Goal: Task Accomplishment & Management: Manage account settings

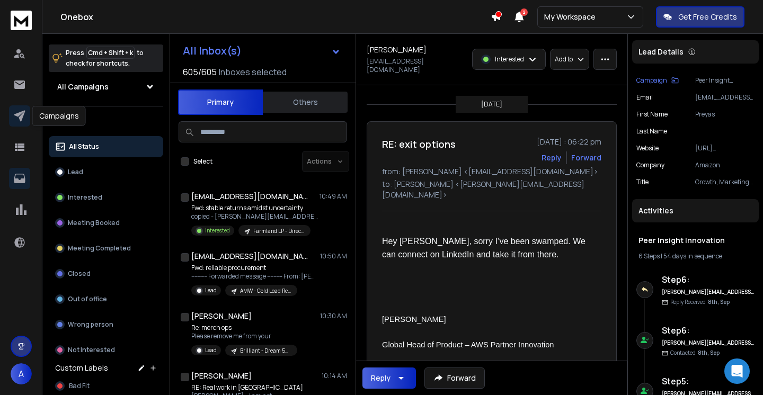
click at [20, 115] on icon at bounding box center [19, 116] width 13 height 13
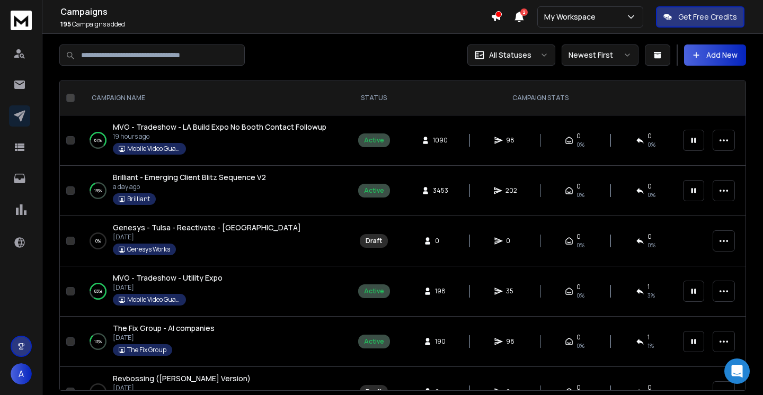
click at [183, 129] on span "MVG - Tradeshow - LA Build Expo No Booth Contact Followup" at bounding box center [220, 127] width 214 height 10
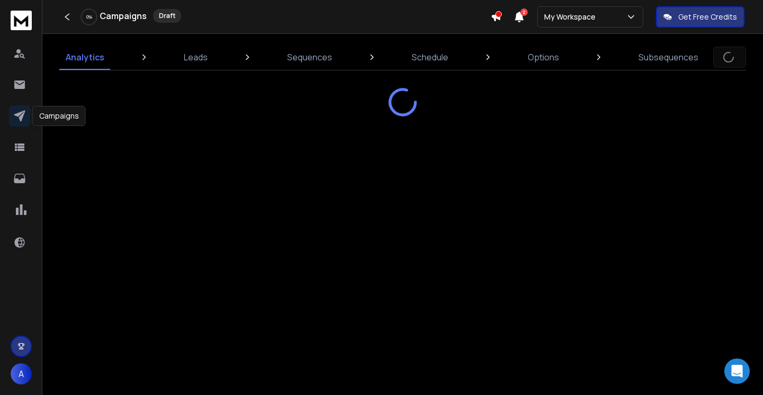
click at [15, 115] on icon at bounding box center [19, 115] width 11 height 11
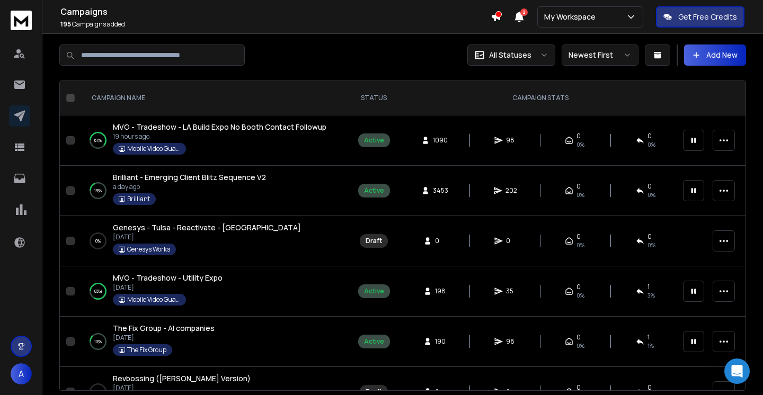
click at [197, 180] on span "Brilliant - Emerging Client Blitz Sequence V2" at bounding box center [189, 177] width 153 height 10
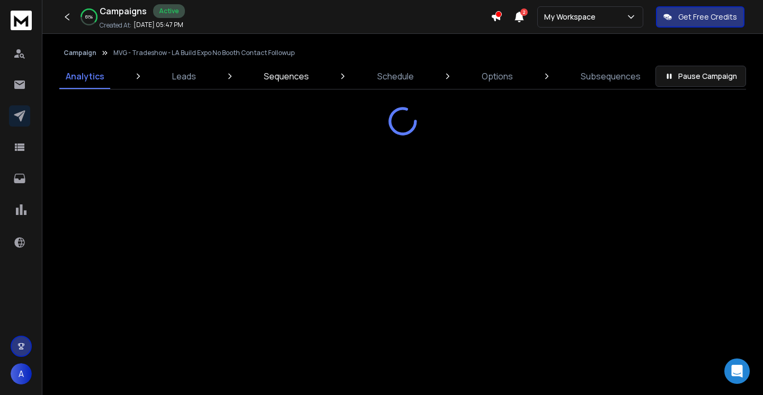
click at [281, 81] on p "Sequences" at bounding box center [286, 76] width 45 height 13
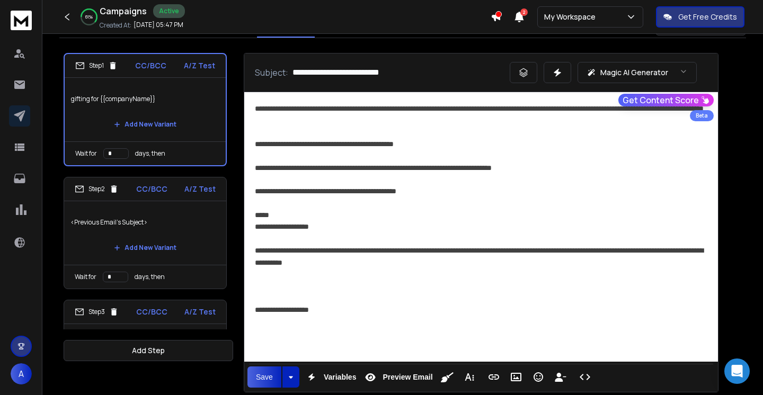
scroll to position [32, 0]
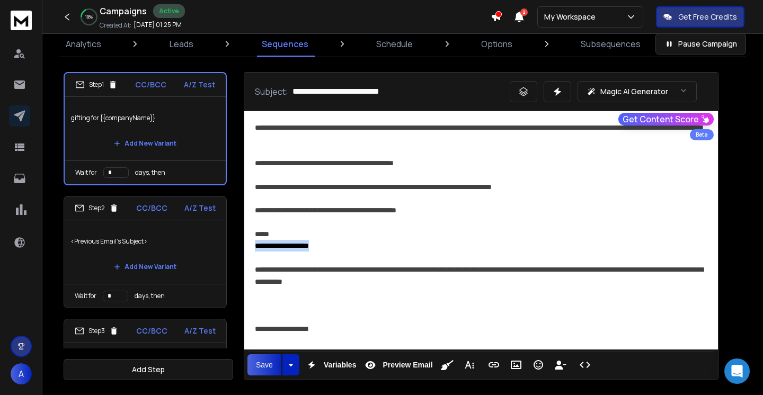
drag, startPoint x: 336, startPoint y: 249, endPoint x: 251, endPoint y: 247, distance: 85.3
click at [249, 247] on div "**********" at bounding box center [481, 229] width 474 height 237
copy div "**********"
click at [20, 90] on icon at bounding box center [19, 84] width 13 height 13
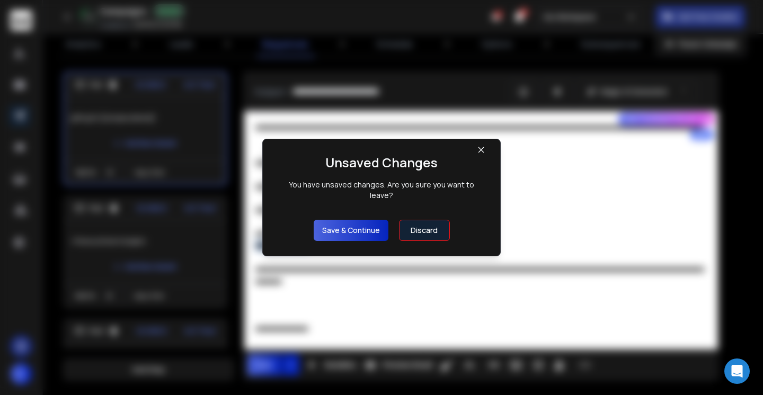
click at [426, 228] on button "Discard" at bounding box center [424, 230] width 51 height 21
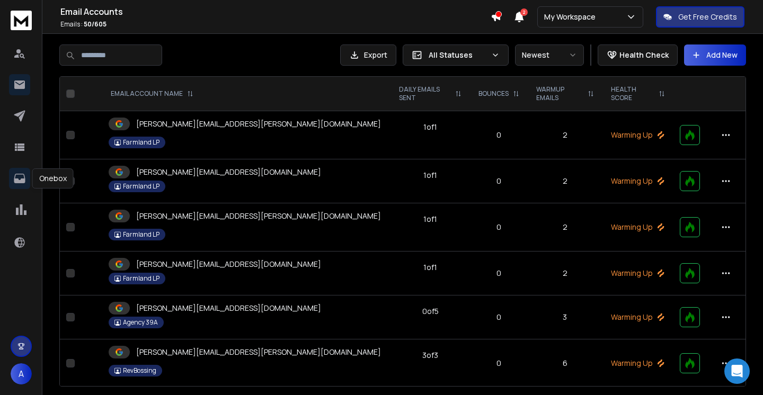
click at [21, 182] on icon at bounding box center [19, 179] width 11 height 10
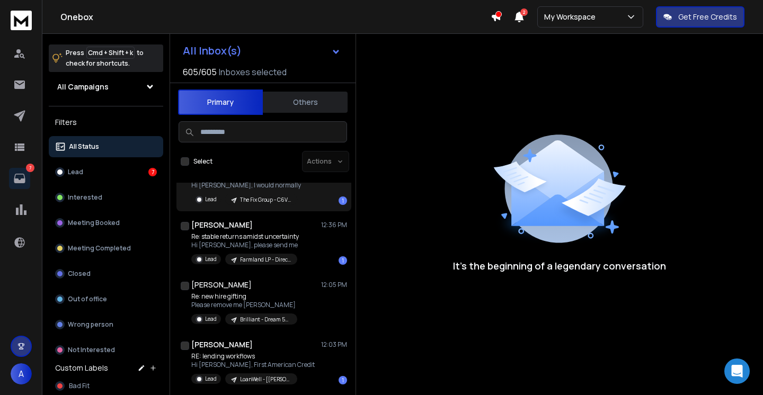
scroll to position [93, 0]
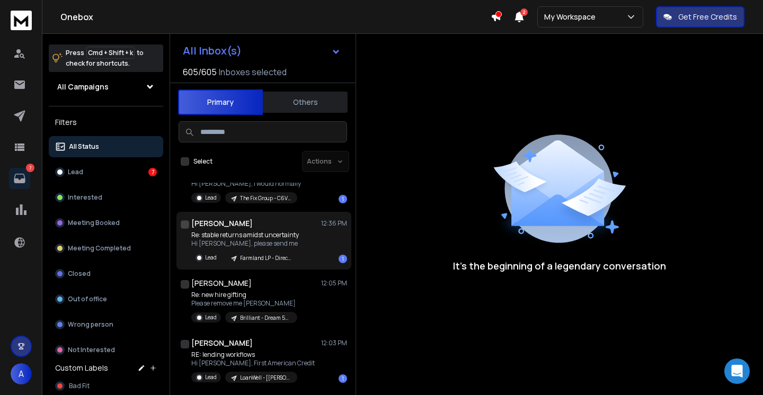
click at [250, 237] on p "Re: stable returns amidst uncertainty" at bounding box center [245, 235] width 108 height 8
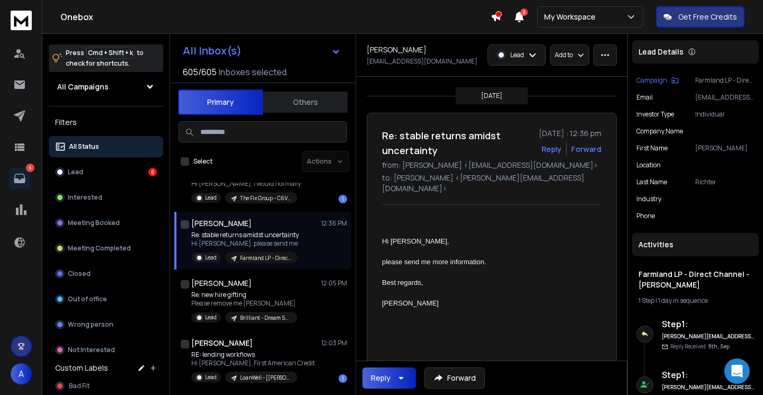
click at [517, 56] on p "Lead" at bounding box center [517, 55] width 14 height 8
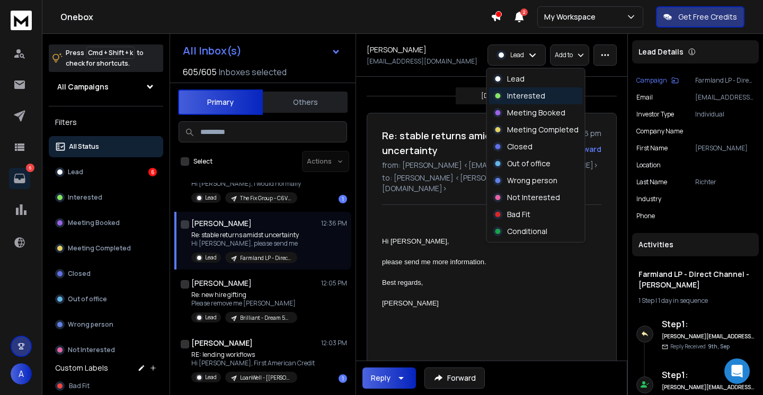
click at [522, 99] on p "Interested" at bounding box center [526, 96] width 38 height 11
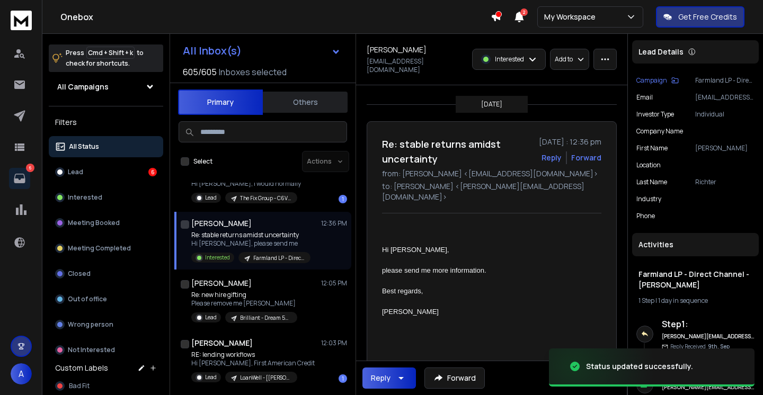
click at [597, 153] on div "Forward" at bounding box center [586, 158] width 30 height 11
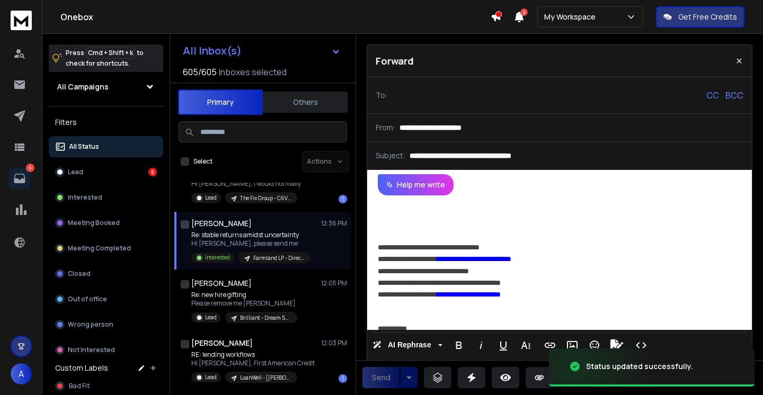
click at [435, 101] on input at bounding box center [429, 95] width 74 height 19
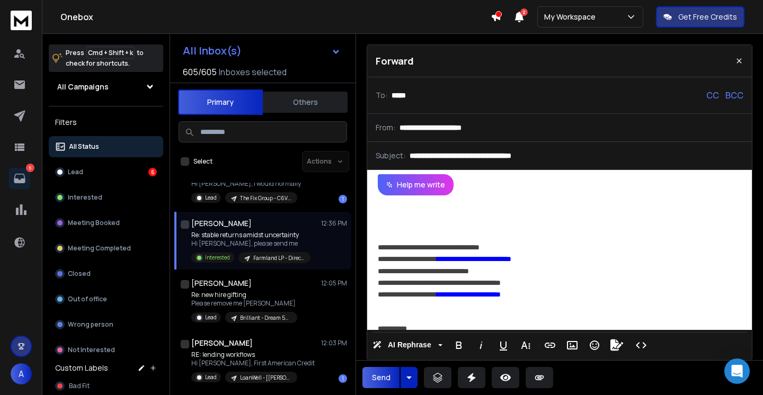
type input "**********"
click at [370, 377] on button "Send" at bounding box center [380, 377] width 37 height 21
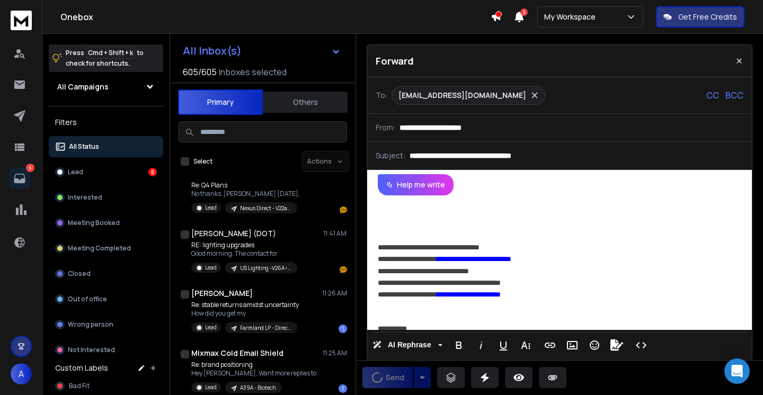
scroll to position [325, 0]
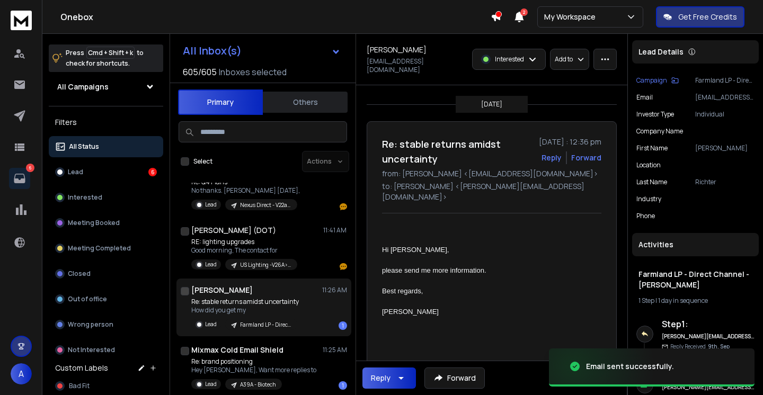
click at [262, 304] on p "Re: stable returns amidst uncertainty" at bounding box center [245, 302] width 108 height 8
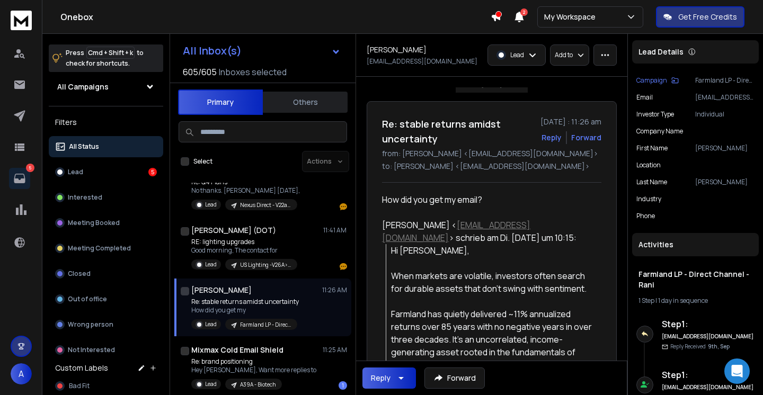
scroll to position [14, 0]
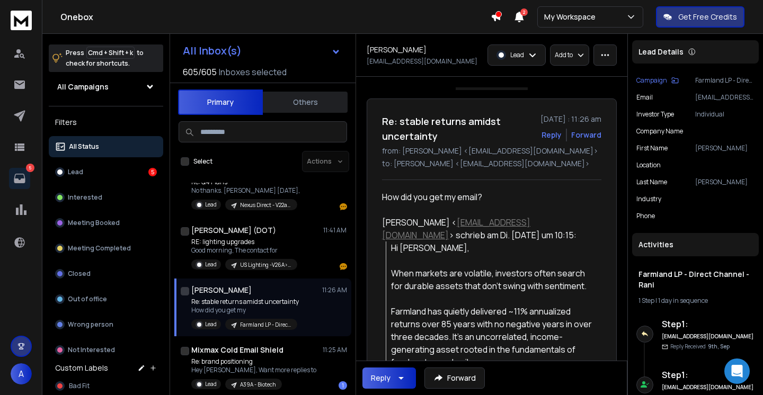
click at [589, 134] on div "Forward" at bounding box center [586, 135] width 30 height 11
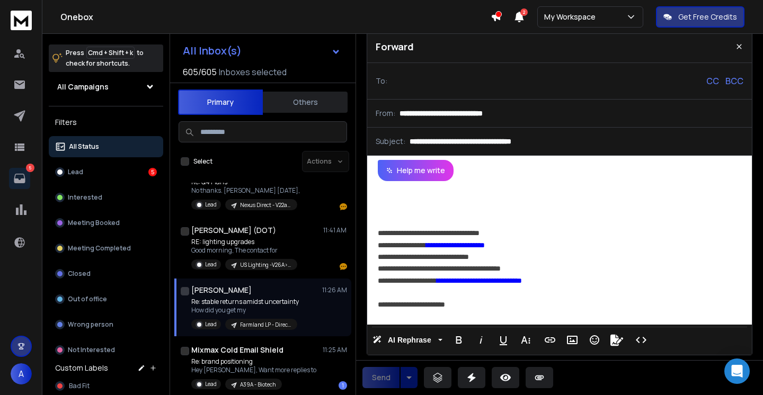
scroll to position [0, 0]
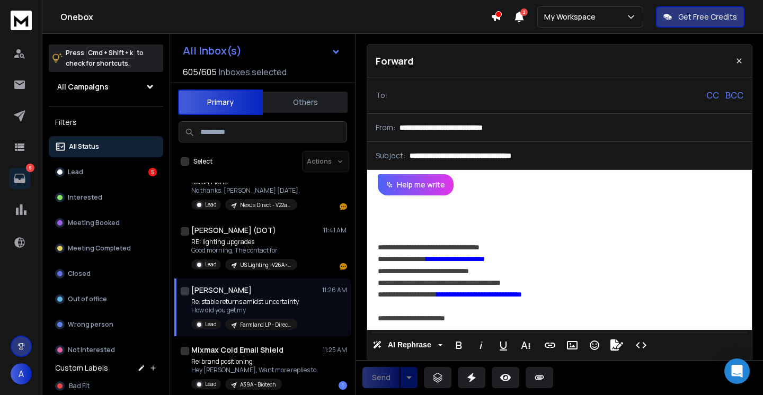
click at [410, 101] on input at bounding box center [429, 95] width 74 height 19
type input "**********"
click at [374, 378] on button "Send" at bounding box center [380, 377] width 37 height 21
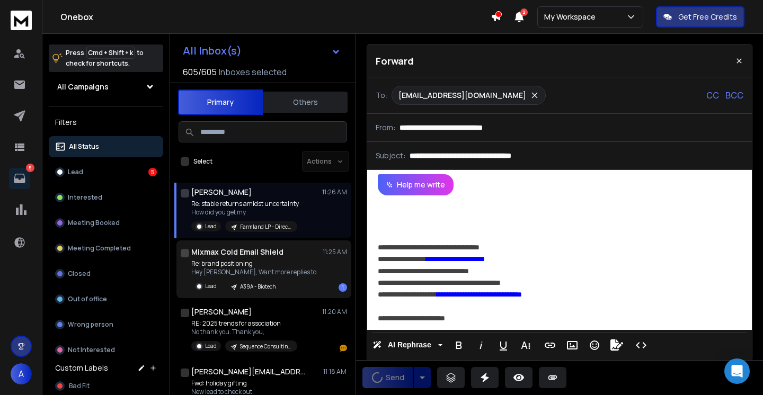
scroll to position [433, 0]
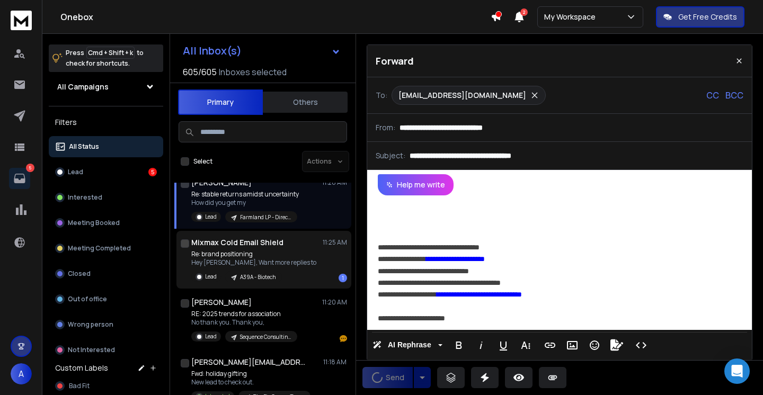
click at [274, 263] on p "Hey [PERSON_NAME], Want more replies to" at bounding box center [253, 263] width 125 height 8
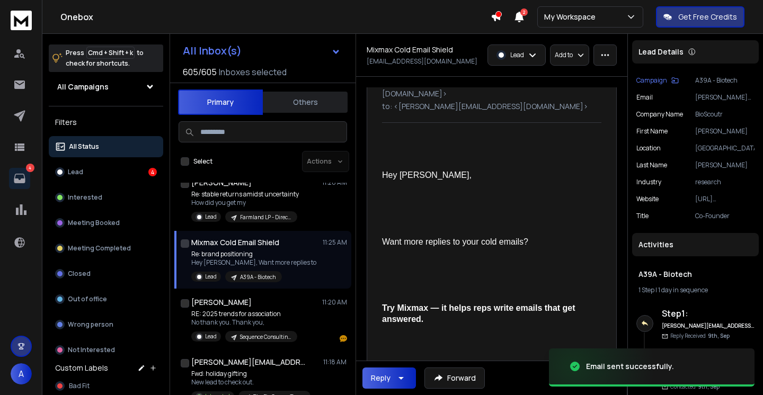
scroll to position [121, 0]
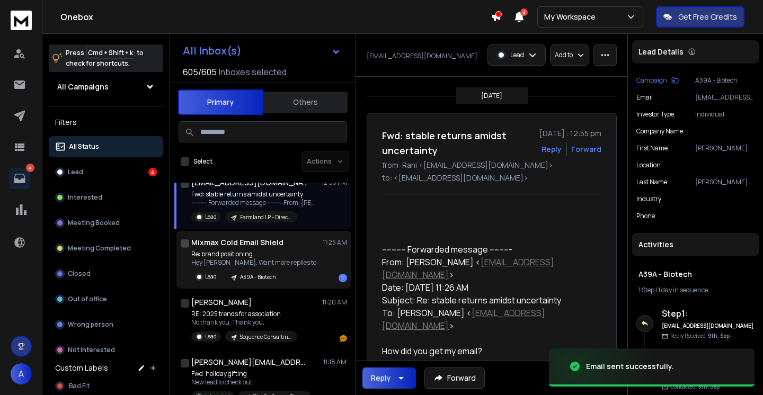
click at [261, 272] on div "A39A - Biotech" at bounding box center [253, 276] width 57 height 11
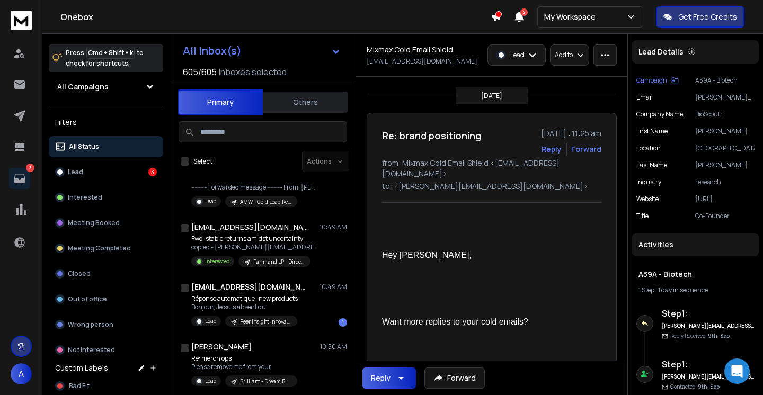
scroll to position [870, 0]
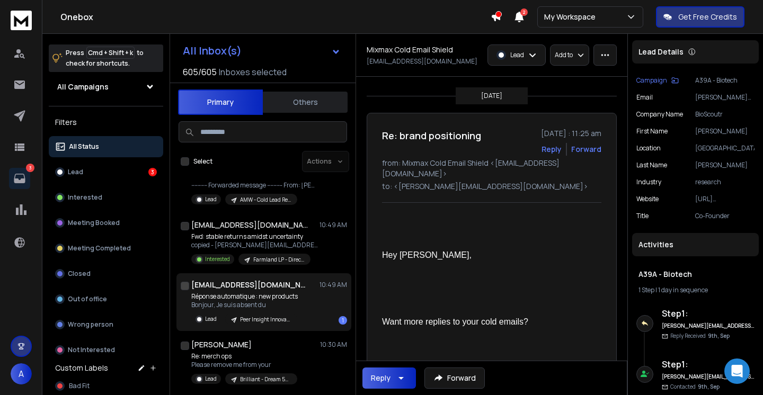
click at [254, 296] on p "Réponse automatique : new products" at bounding box center [244, 297] width 107 height 8
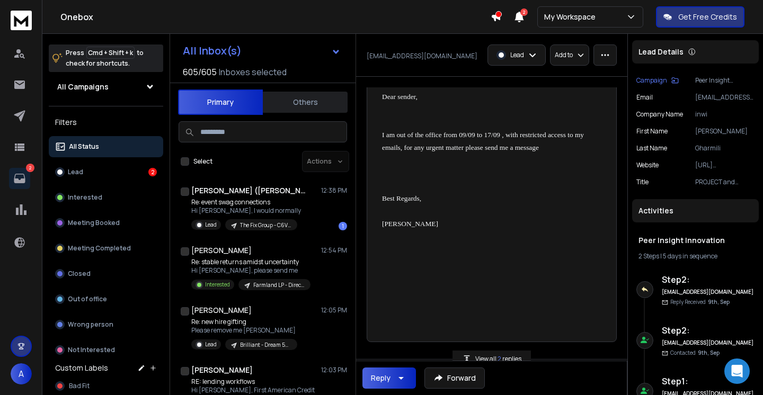
scroll to position [0, 0]
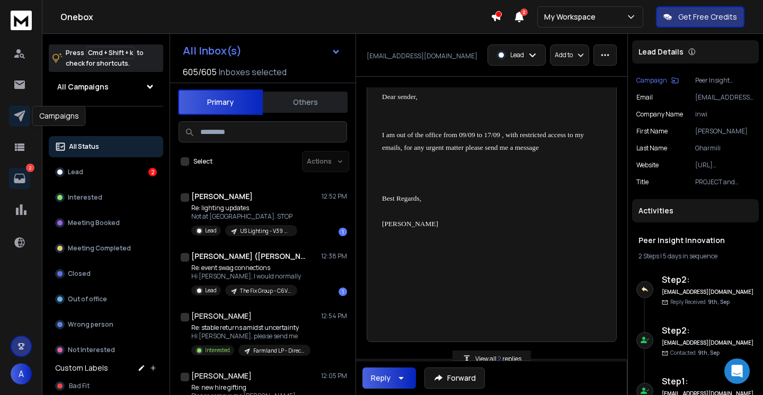
click at [17, 113] on icon at bounding box center [19, 115] width 11 height 11
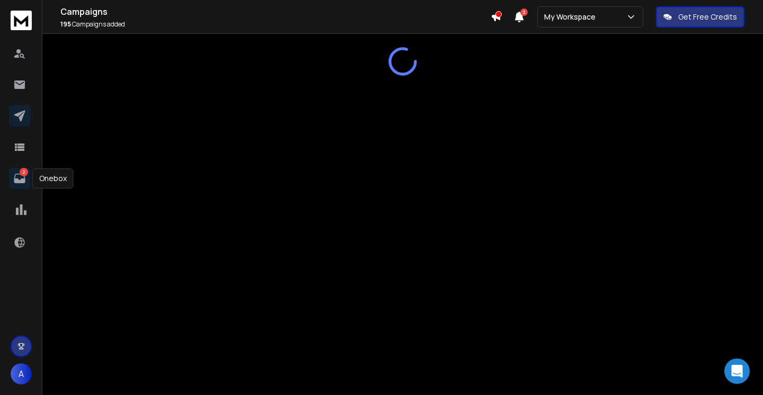
click at [20, 179] on icon at bounding box center [19, 178] width 13 height 13
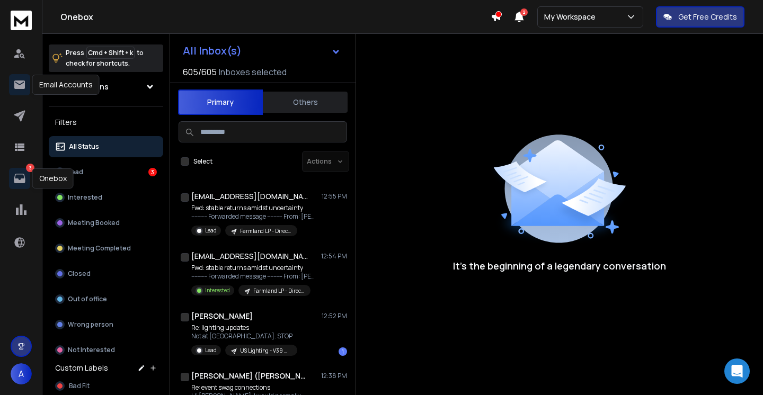
click at [14, 84] on icon at bounding box center [19, 85] width 11 height 8
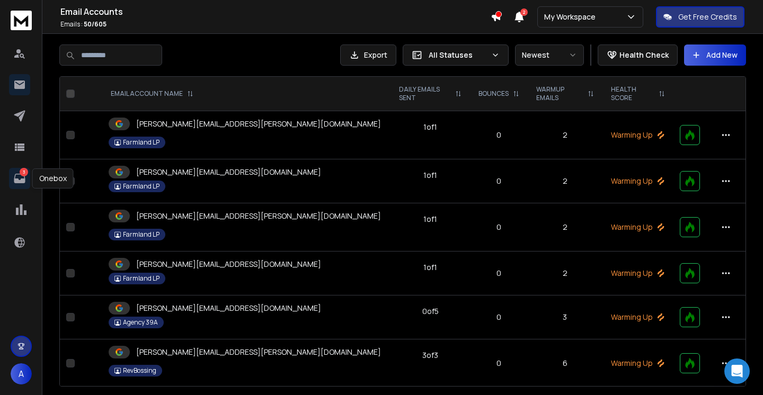
click at [22, 180] on icon at bounding box center [19, 179] width 11 height 10
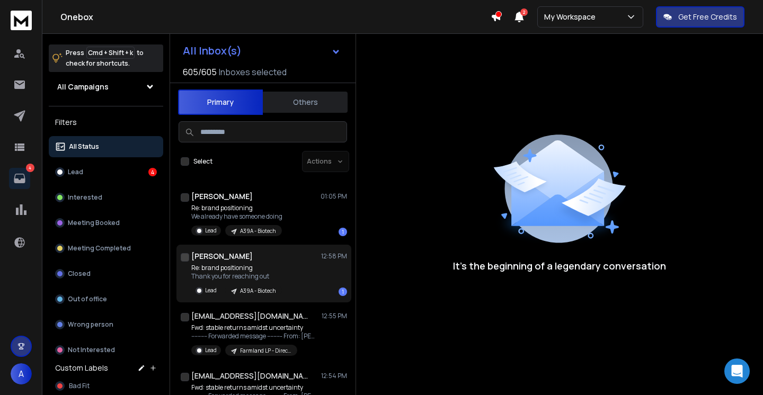
click at [238, 278] on p "Thank you for reaching out" at bounding box center [236, 276] width 91 height 8
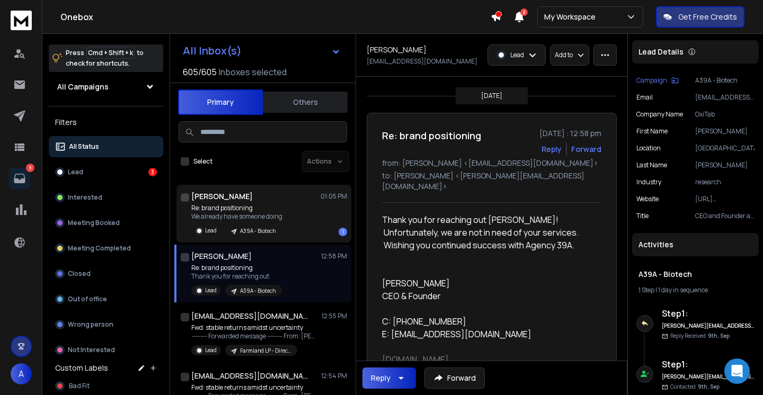
click at [231, 202] on div "Bilal Ahmed 01:05 PM Re: brand positioning We already have someone doing Lead A…" at bounding box center [269, 213] width 156 height 45
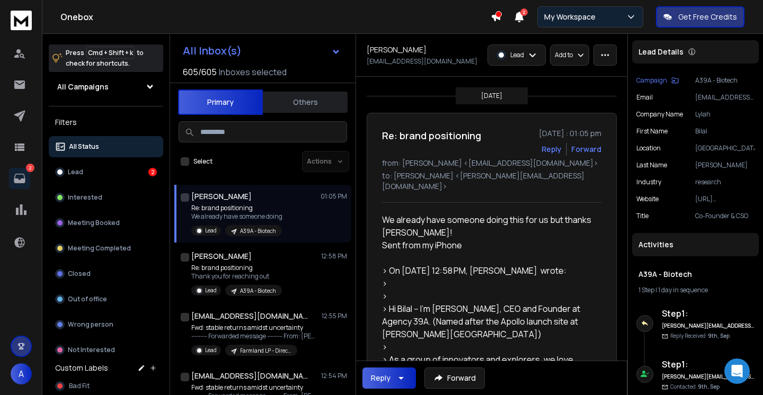
click at [579, 17] on p "My Workspace" at bounding box center [572, 17] width 56 height 11
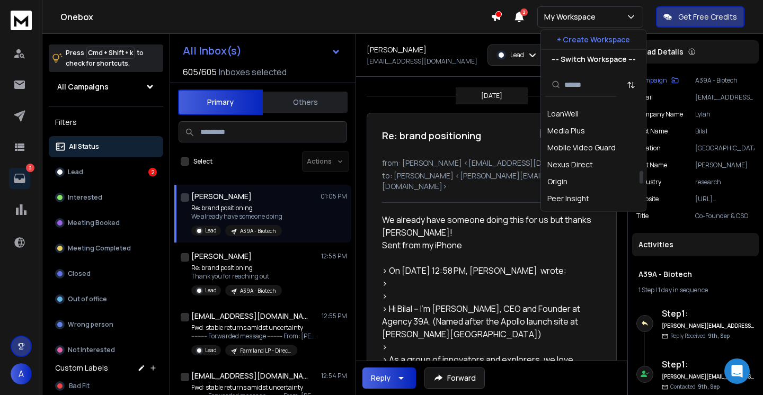
scroll to position [569, 0]
click at [581, 143] on div "Mobile Video Guard" at bounding box center [593, 151] width 101 height 17
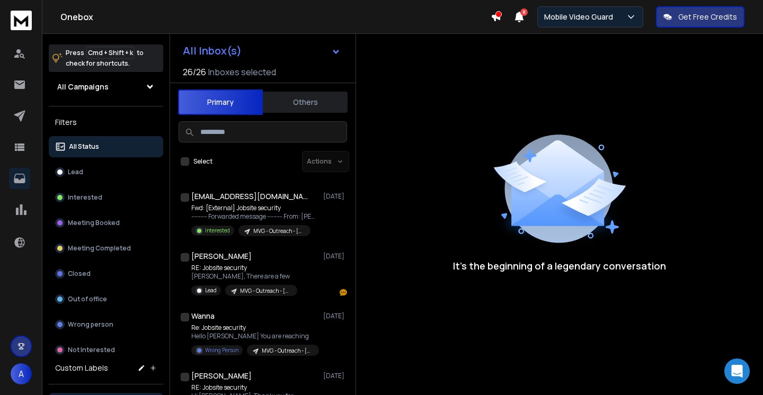
click at [570, 23] on button "Mobile Video Guard" at bounding box center [590, 16] width 106 height 21
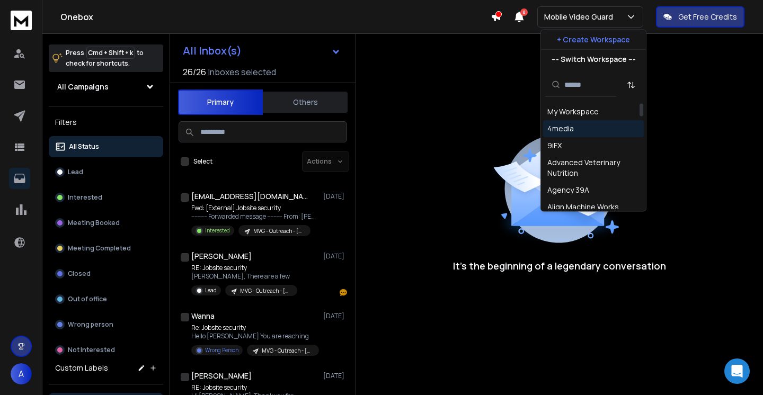
click at [437, 128] on div "It’s the beginning of a legendary conversation" at bounding box center [559, 202] width 407 height 336
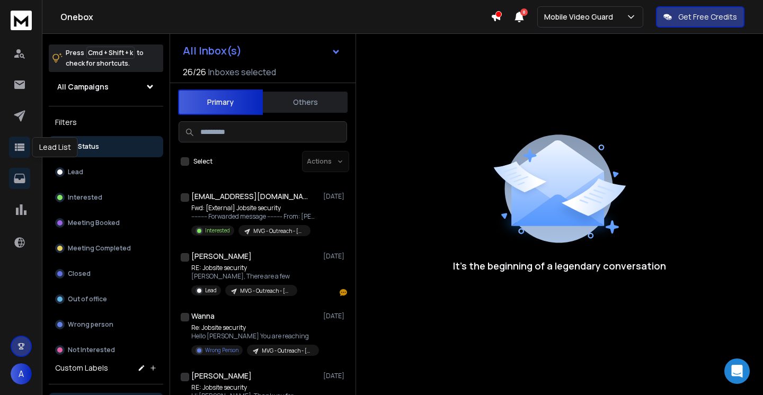
click at [22, 148] on icon at bounding box center [19, 147] width 13 height 13
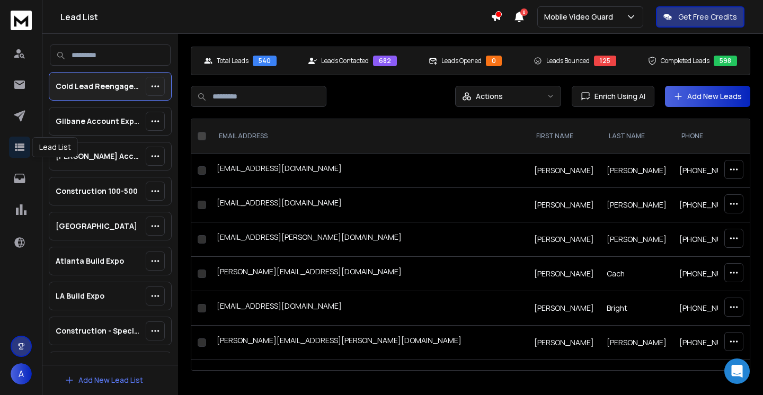
scroll to position [176, 0]
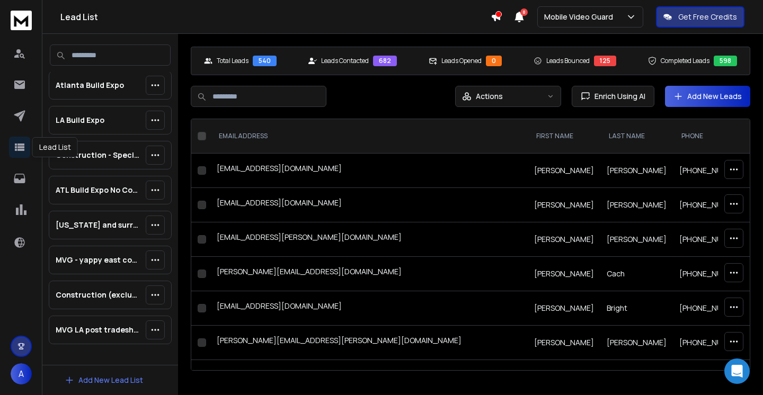
click at [96, 331] on p "MVG LA post tradeshow retarget" at bounding box center [99, 330] width 86 height 11
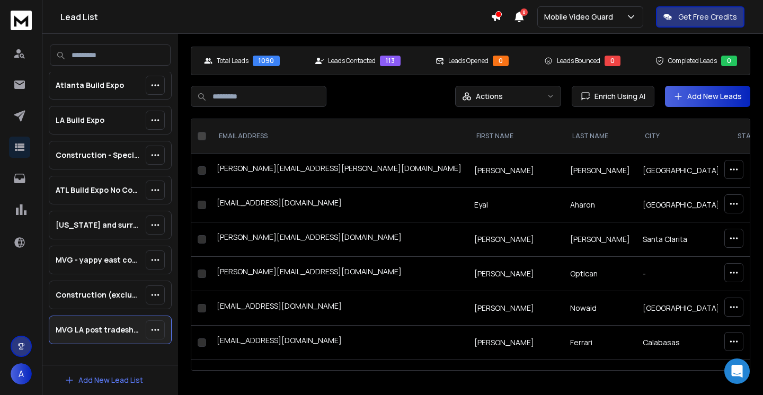
click at [155, 328] on icon "button" at bounding box center [155, 330] width 10 height 10
click at [120, 353] on p "Edit List Name" at bounding box center [125, 353] width 50 height 11
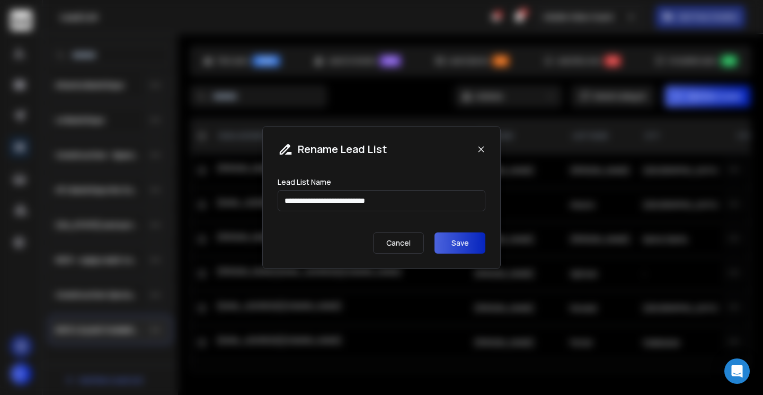
click at [481, 147] on icon at bounding box center [481, 149] width 8 height 8
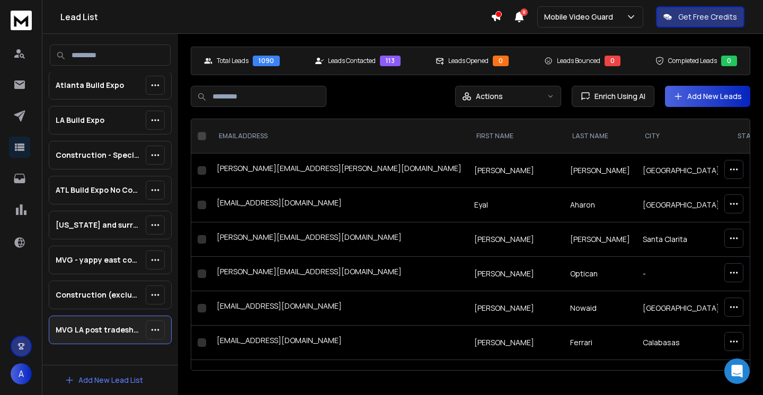
click at [715, 99] on link "Add New Leads" at bounding box center [708, 96] width 68 height 11
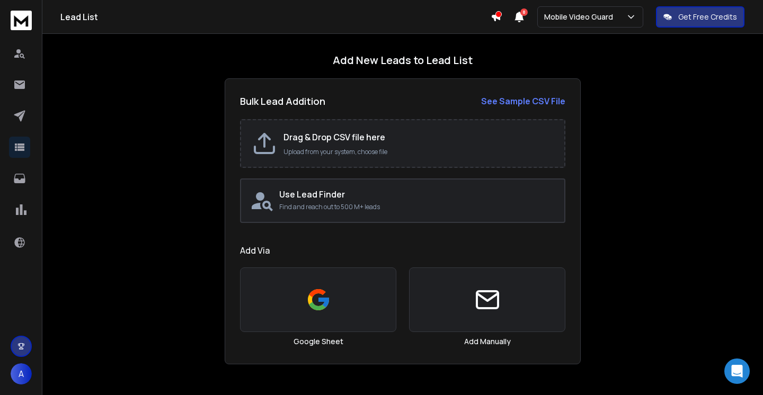
click at [313, 137] on h2 "Drag & Drop CSV file here" at bounding box center [419, 137] width 270 height 13
type input "**********"
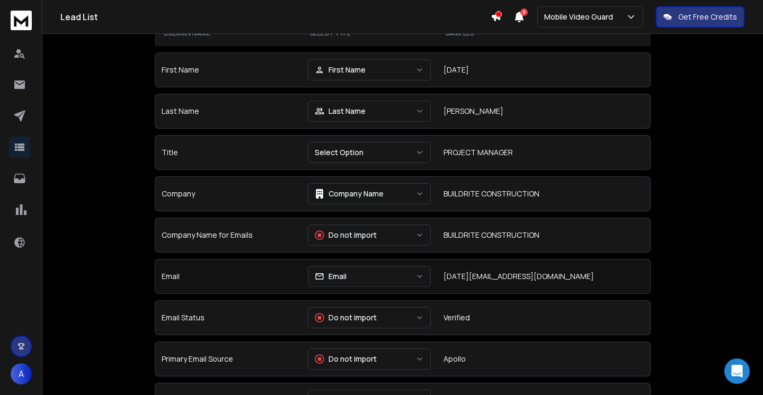
scroll to position [237, 0]
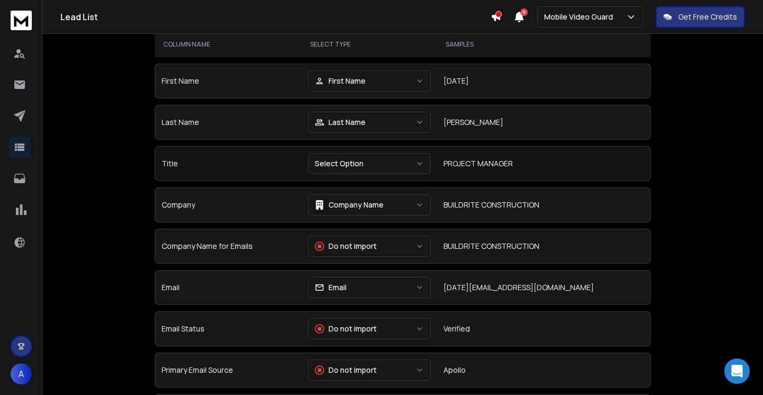
click at [340, 161] on button "Select Option" at bounding box center [369, 163] width 123 height 21
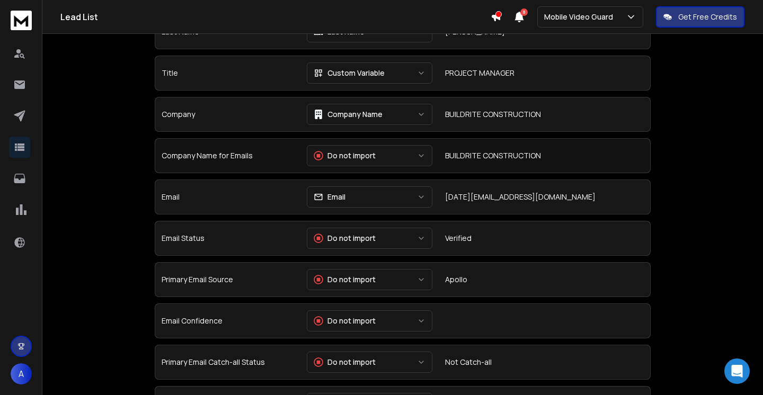
scroll to position [328, 0]
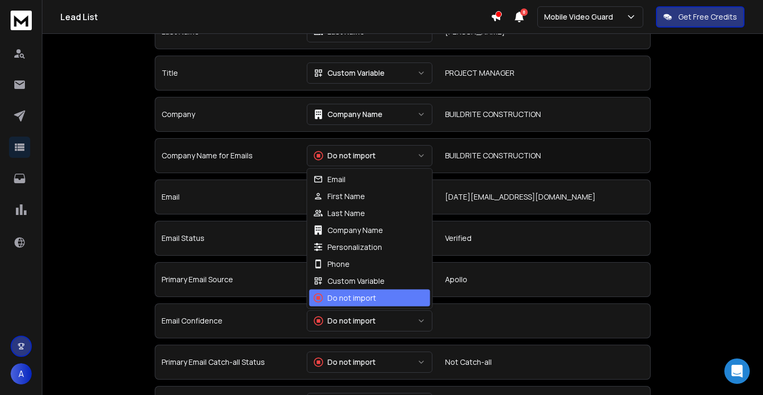
click at [362, 157] on div "Do not import" at bounding box center [345, 155] width 62 height 11
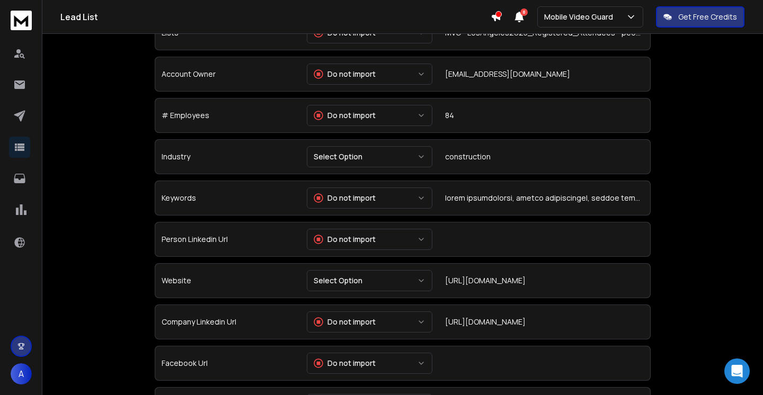
scroll to position [990, 0]
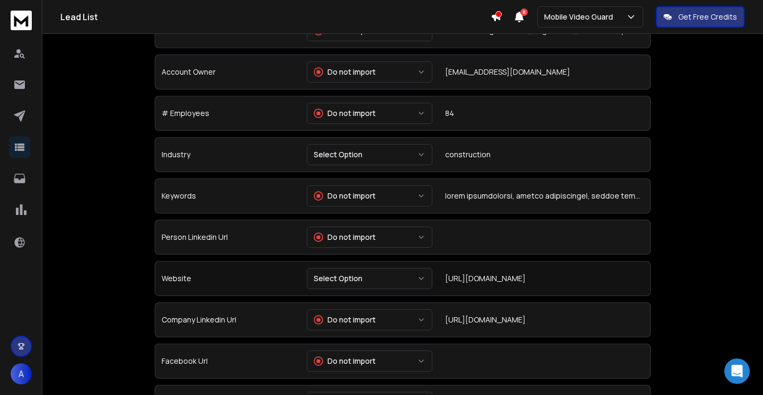
click at [358, 278] on button "Select Option" at bounding box center [369, 278] width 125 height 21
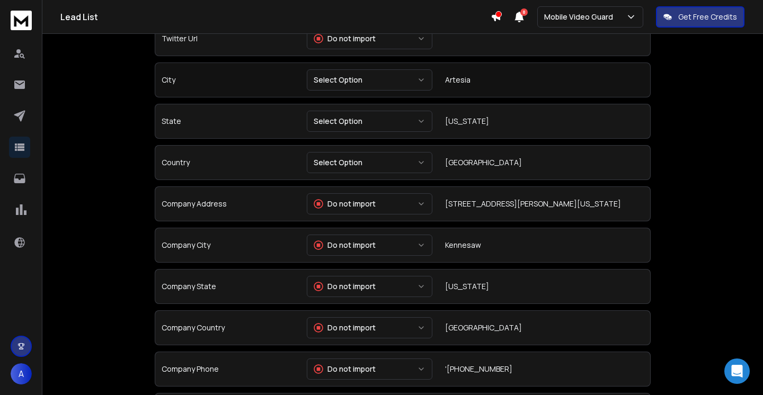
scroll to position [1352, 0]
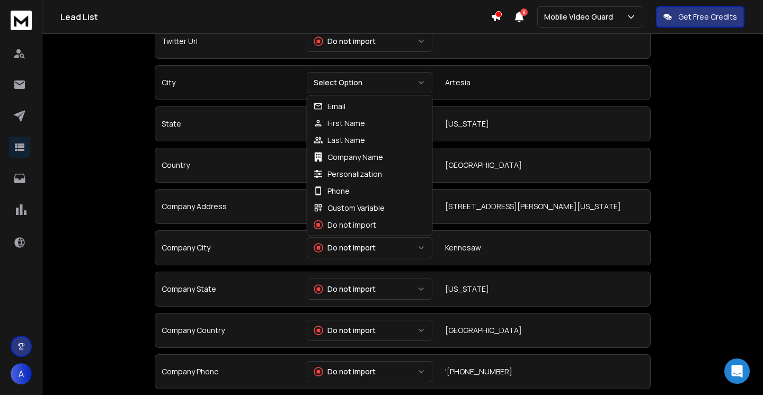
click at [360, 82] on button "Select Option" at bounding box center [369, 82] width 125 height 21
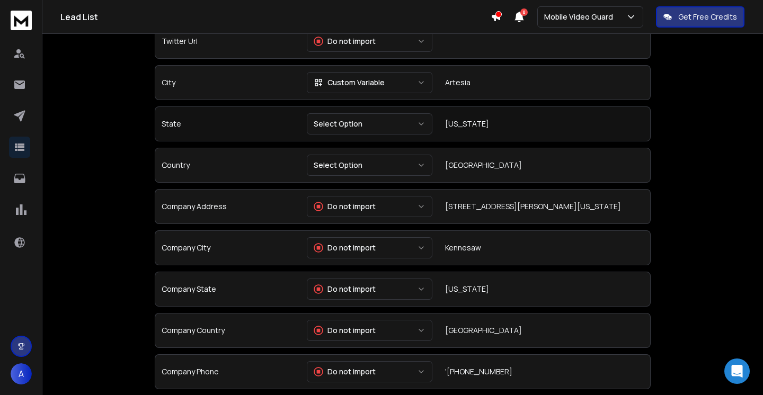
click at [365, 124] on button "Select Option" at bounding box center [369, 123] width 125 height 21
click at [361, 169] on button "Select Option" at bounding box center [369, 165] width 125 height 21
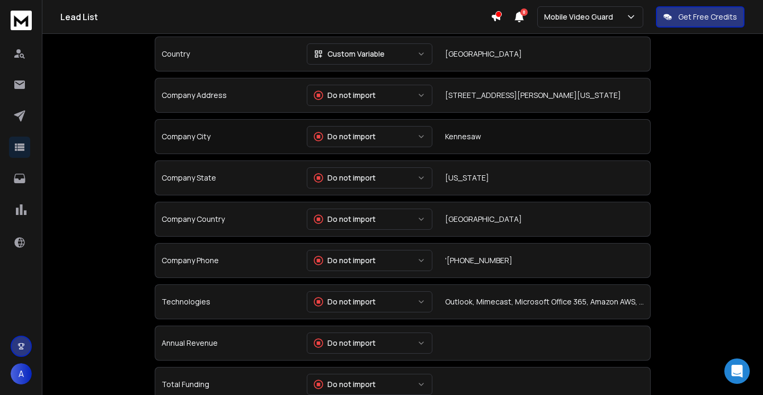
scroll to position [1467, 0]
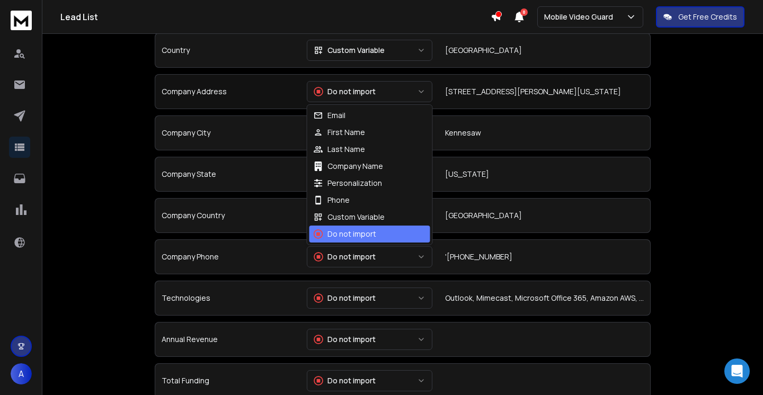
click at [360, 92] on div "Do not import" at bounding box center [345, 91] width 62 height 11
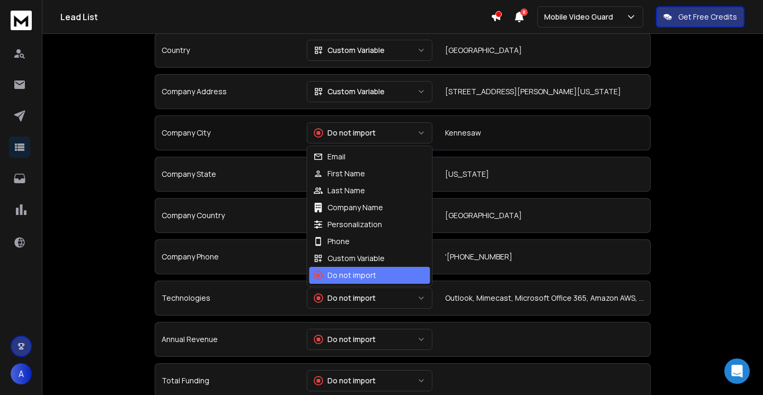
click at [358, 126] on button "Do not import" at bounding box center [369, 132] width 125 height 21
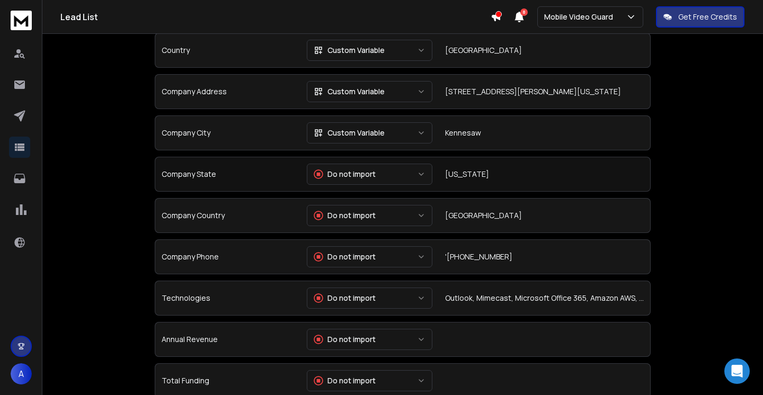
click at [352, 172] on div "Do not import" at bounding box center [345, 174] width 62 height 11
click at [367, 217] on div "Do not import" at bounding box center [345, 215] width 62 height 11
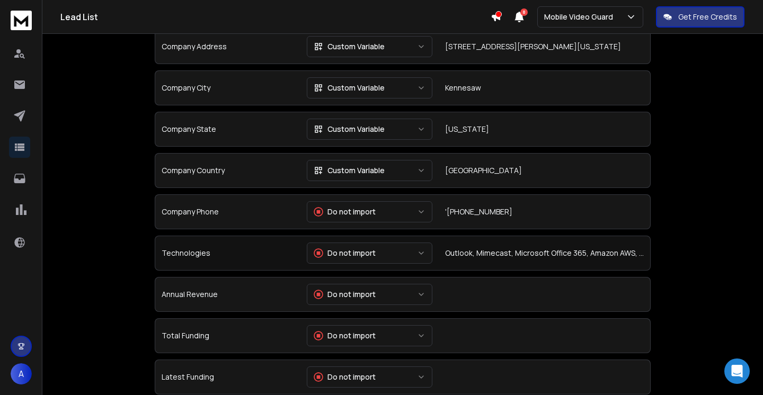
scroll to position [1522, 0]
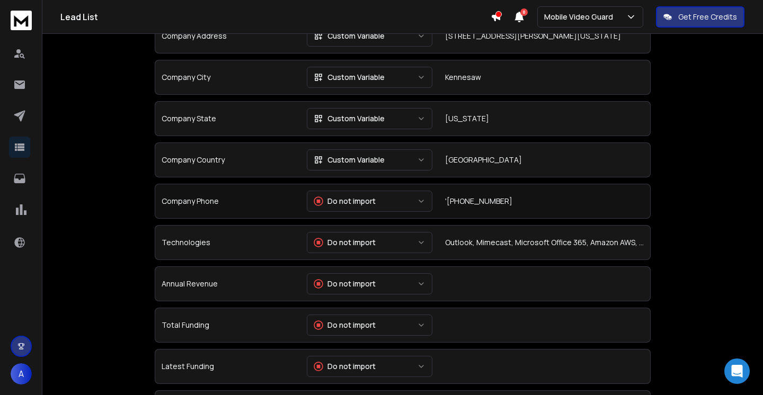
click at [352, 210] on button "Do not import" at bounding box center [369, 201] width 125 height 21
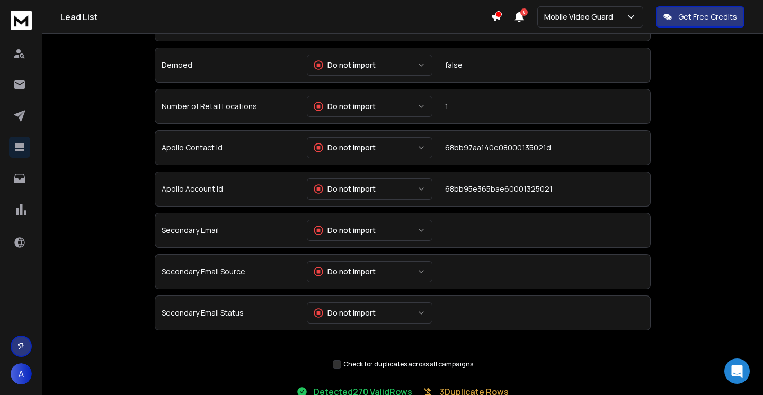
scroll to position [2182, 0]
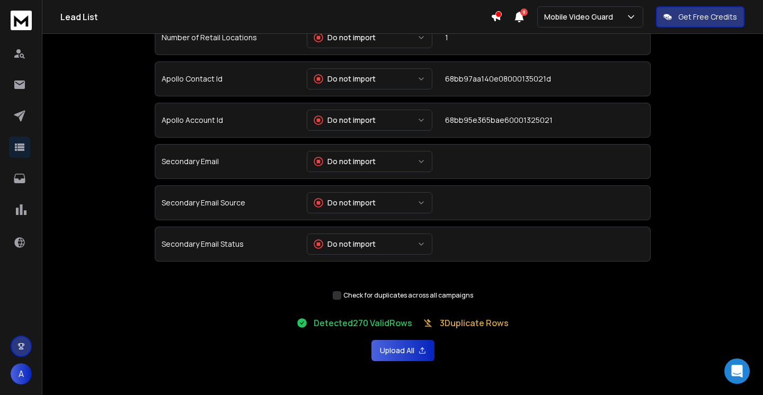
click at [341, 297] on button "Check for duplicates across all campaigns" at bounding box center [337, 295] width 8 height 8
click at [393, 345] on button "Upload All" at bounding box center [402, 350] width 63 height 21
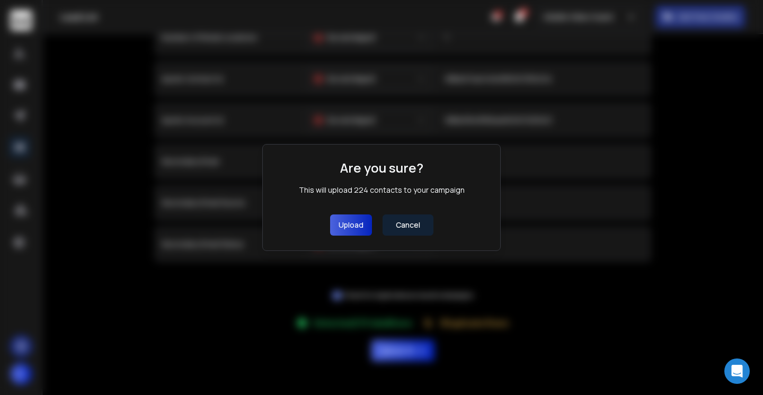
click at [346, 232] on button "Upload" at bounding box center [351, 225] width 42 height 21
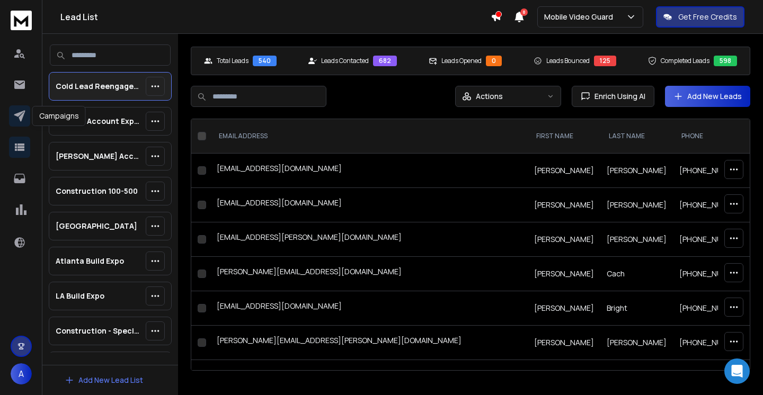
click at [15, 120] on icon at bounding box center [19, 116] width 13 height 13
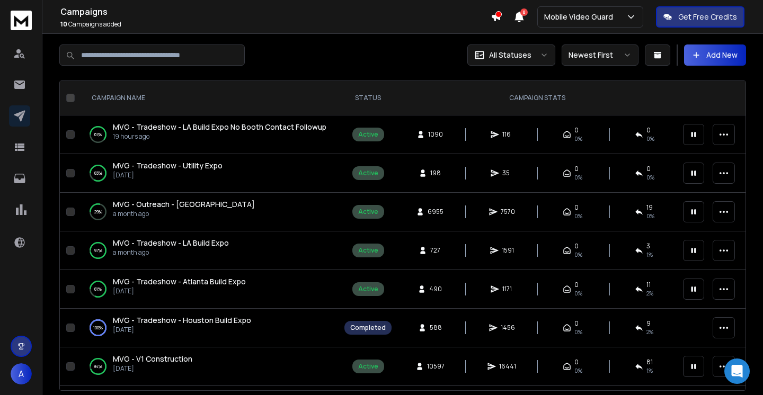
click at [174, 126] on span "MVG - Tradeshow - LA Build Expo No Booth Contact Followup" at bounding box center [220, 127] width 214 height 10
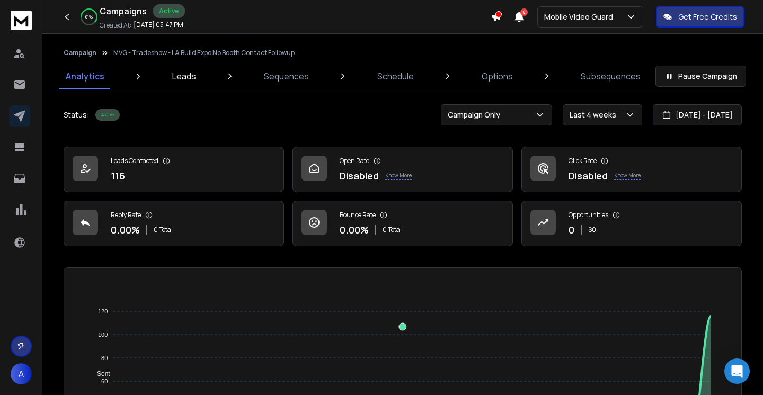
click at [187, 77] on p "Leads" at bounding box center [184, 76] width 24 height 13
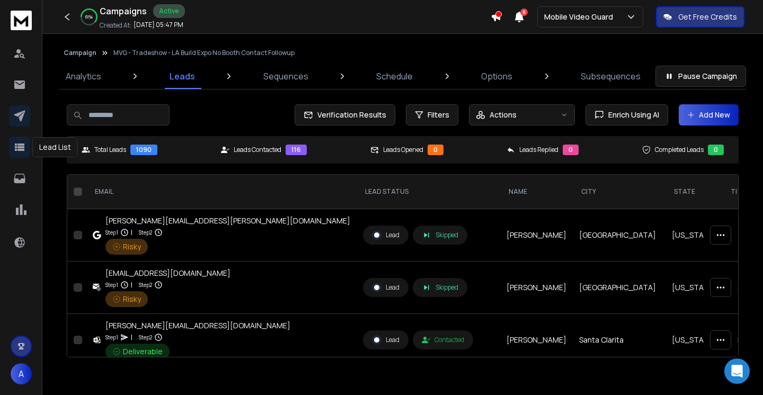
click at [20, 144] on icon at bounding box center [20, 147] width 10 height 7
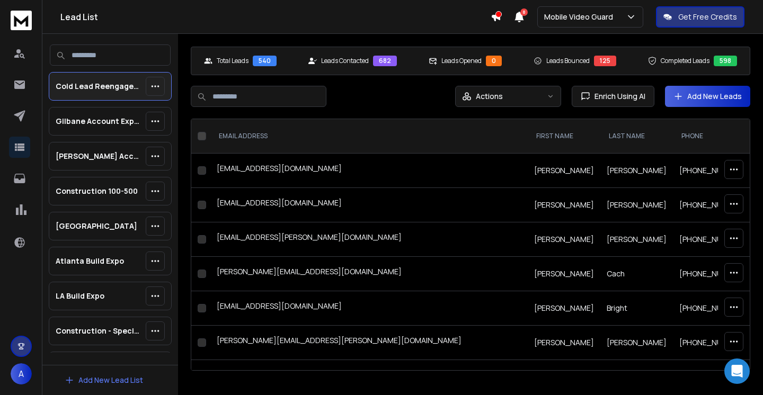
scroll to position [176, 0]
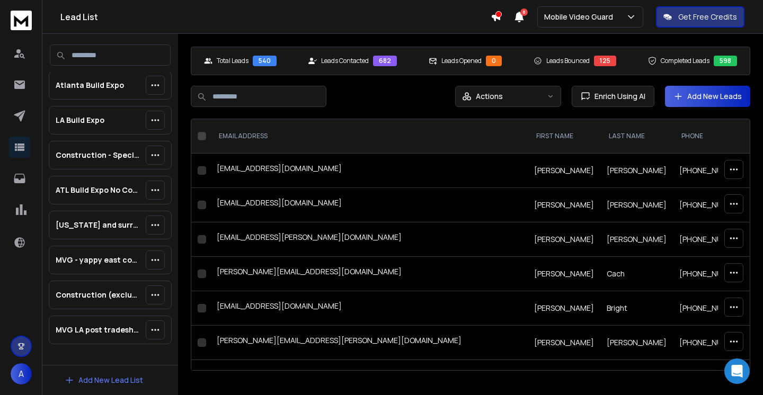
click at [84, 334] on p "MVG LA post tradeshow retarget" at bounding box center [99, 330] width 86 height 11
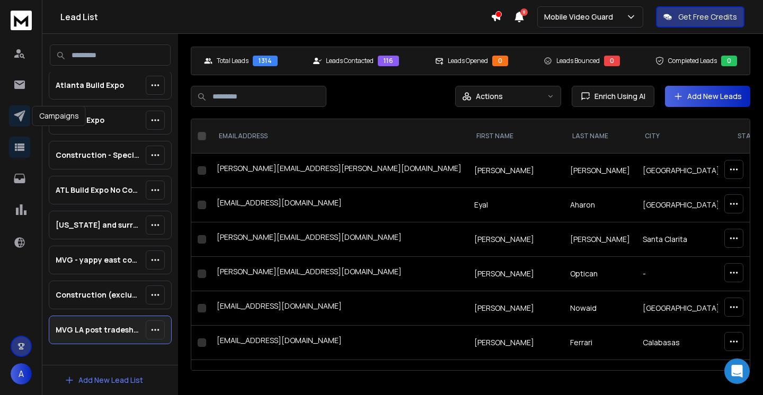
click at [17, 123] on link at bounding box center [19, 115] width 21 height 21
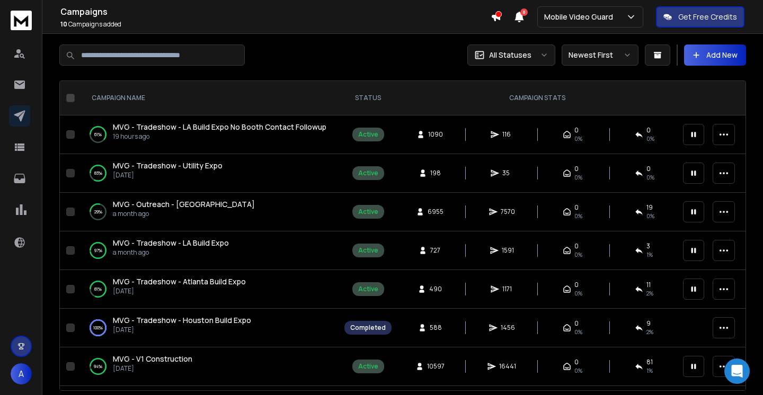
click at [253, 126] on span "MVG - Tradeshow - LA Build Expo No Booth Contact Followup" at bounding box center [220, 127] width 214 height 10
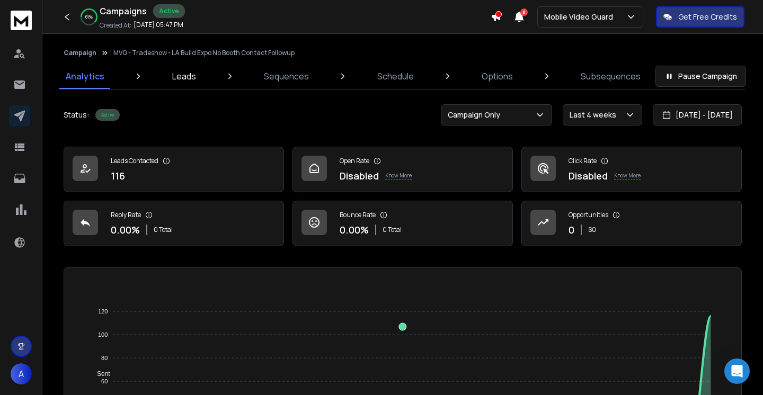
click at [184, 79] on p "Leads" at bounding box center [184, 76] width 24 height 13
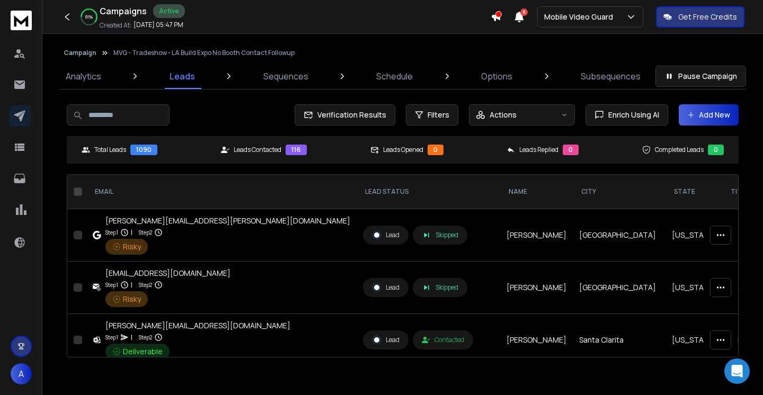
click at [695, 119] on button "Add New" at bounding box center [709, 114] width 60 height 21
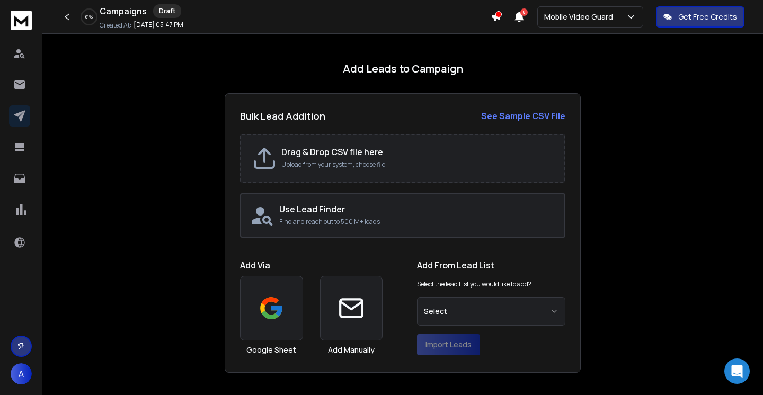
click at [445, 311] on span "Select" at bounding box center [435, 311] width 23 height 11
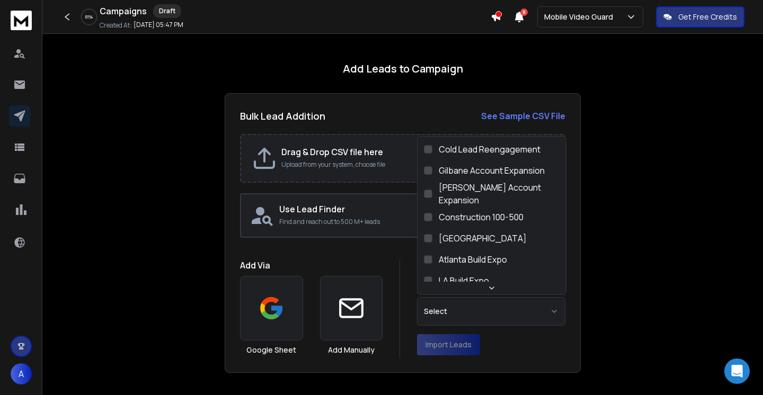
scroll to position [182, 0]
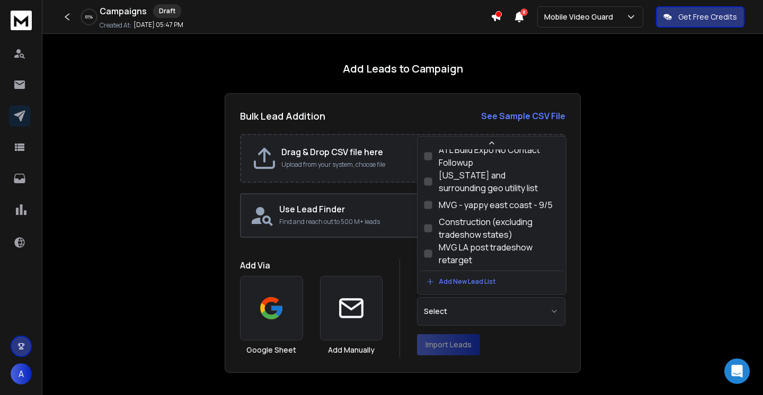
click at [453, 255] on div "MVG LA post tradeshow retarget" at bounding box center [496, 253] width 114 height 25
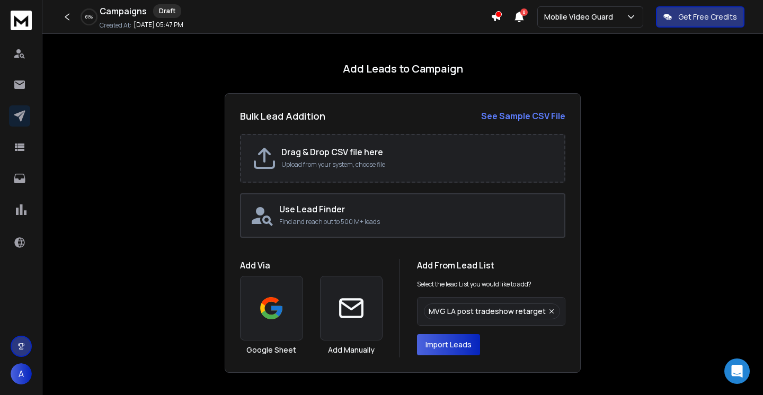
click at [684, 276] on div "Add Leads to Campaign Bulk Lead Addition See Sample CSV File Drag & Drop CSV fi…" at bounding box center [381, 186] width 763 height 373
click at [451, 346] on button "Import Leads" at bounding box center [448, 344] width 63 height 21
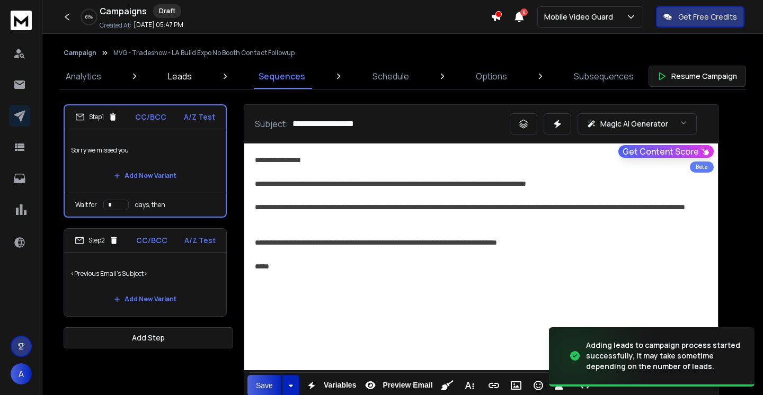
click at [185, 81] on p "Leads" at bounding box center [180, 76] width 24 height 13
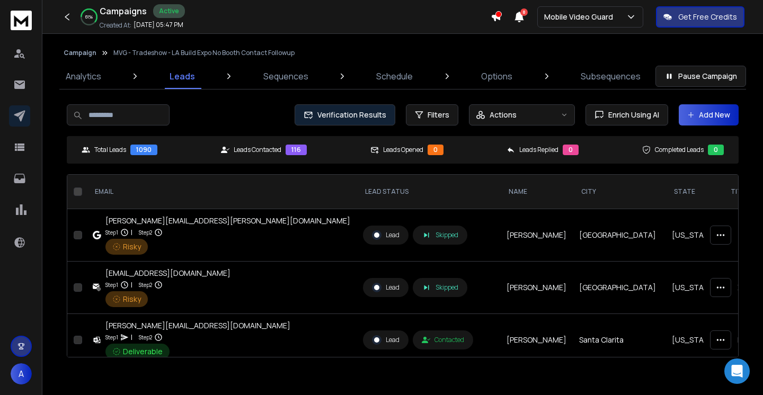
click at [362, 112] on span "Verification Results" at bounding box center [349, 115] width 73 height 11
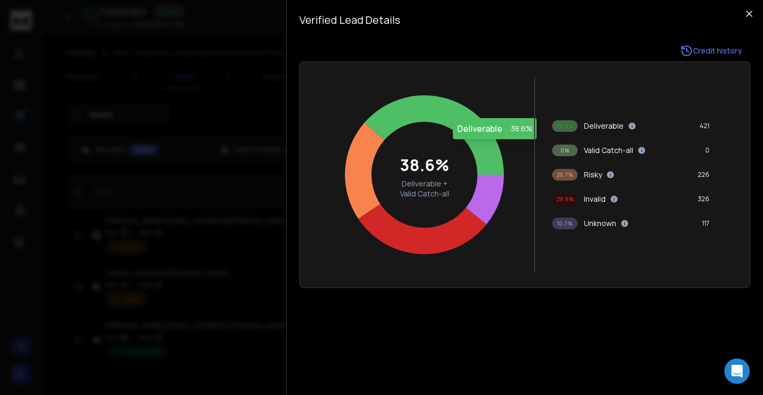
click at [749, 13] on icon "button" at bounding box center [749, 13] width 5 height 5
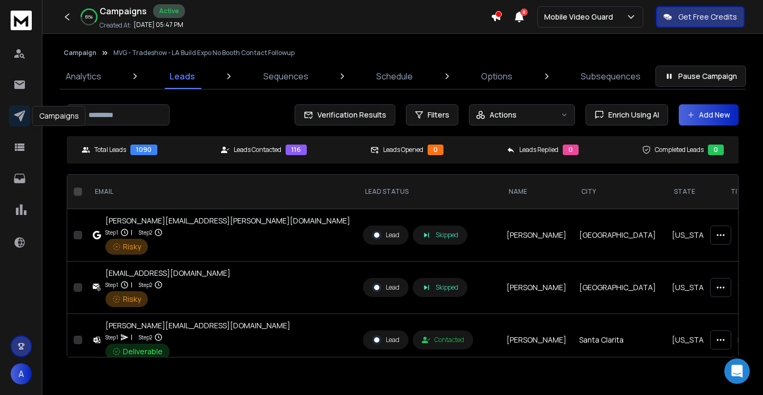
click at [17, 117] on icon at bounding box center [19, 116] width 13 height 13
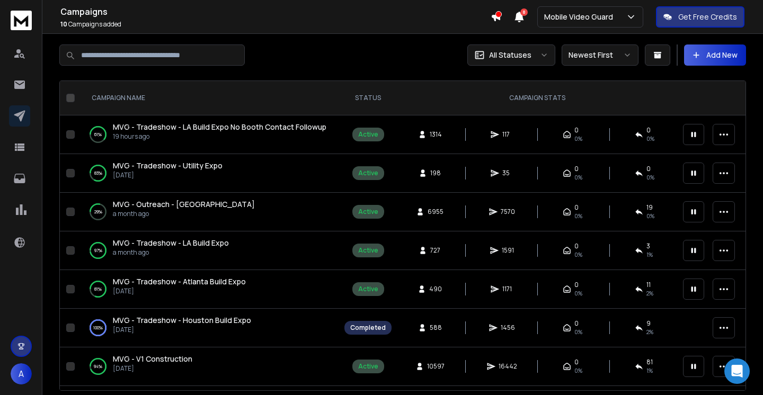
click at [211, 129] on span "MVG - Tradeshow - LA Build Expo No Booth Contact Followup" at bounding box center [220, 127] width 214 height 10
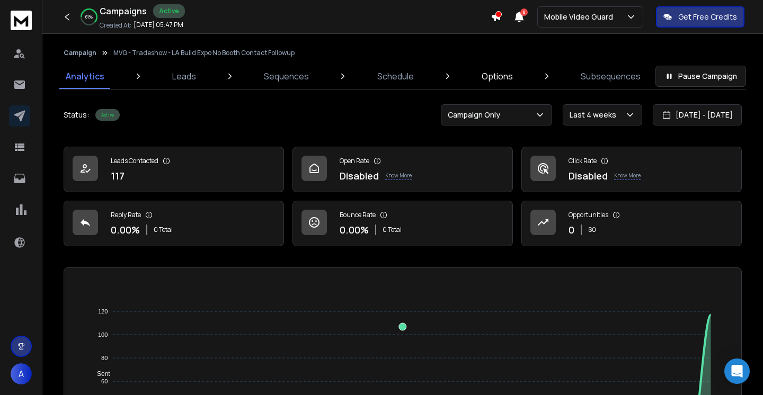
click at [502, 76] on p "Options" at bounding box center [497, 76] width 31 height 13
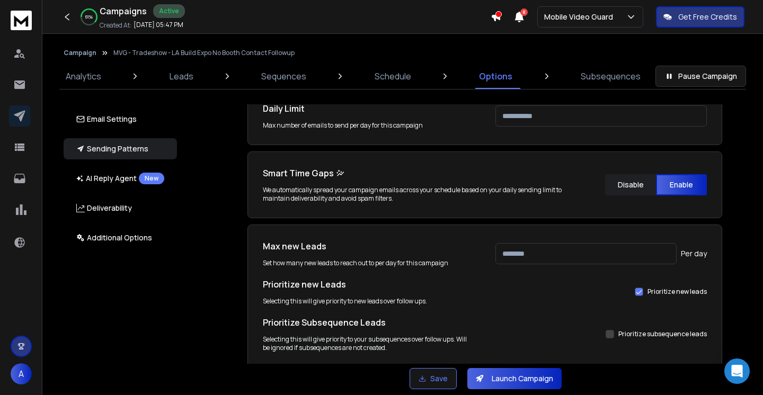
scroll to position [369, 0]
click at [20, 117] on icon at bounding box center [19, 115] width 11 height 11
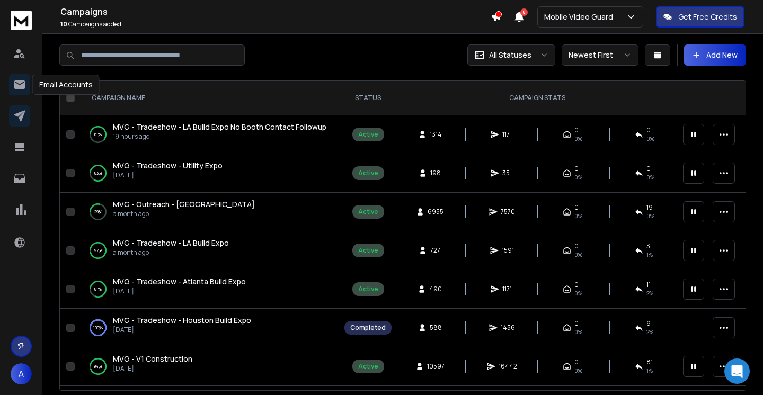
click at [19, 86] on icon at bounding box center [19, 85] width 11 height 8
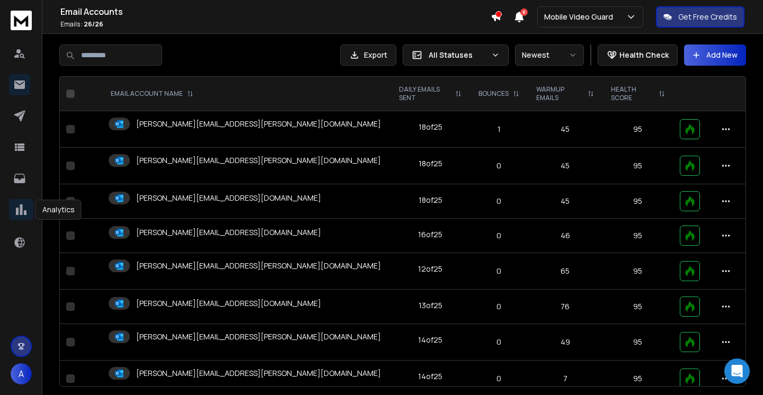
click at [26, 210] on icon at bounding box center [21, 210] width 16 height 16
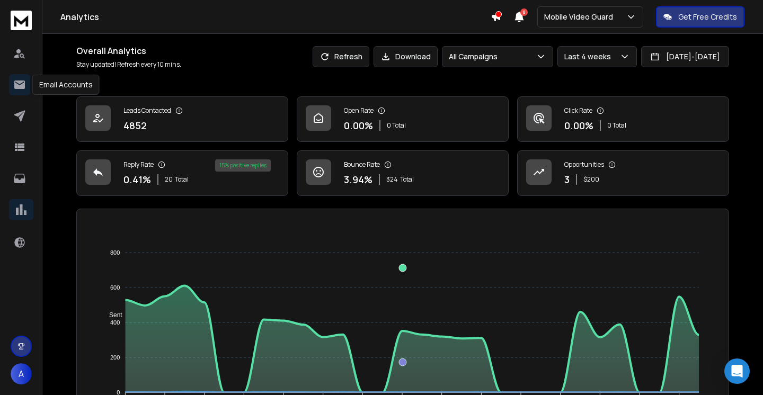
click at [20, 84] on icon at bounding box center [19, 84] width 13 height 13
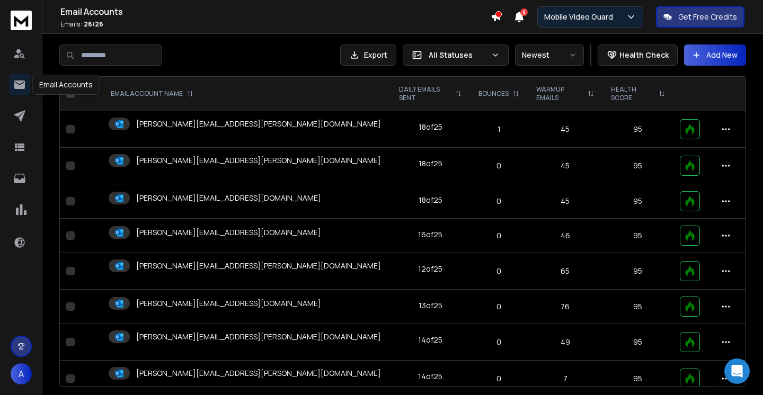
click at [586, 16] on p "Mobile Video Guard" at bounding box center [580, 17] width 73 height 11
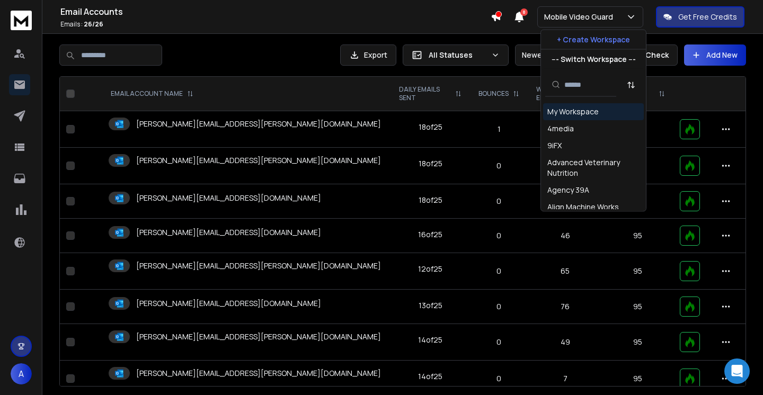
click at [564, 111] on div "My Workspace" at bounding box center [572, 112] width 51 height 11
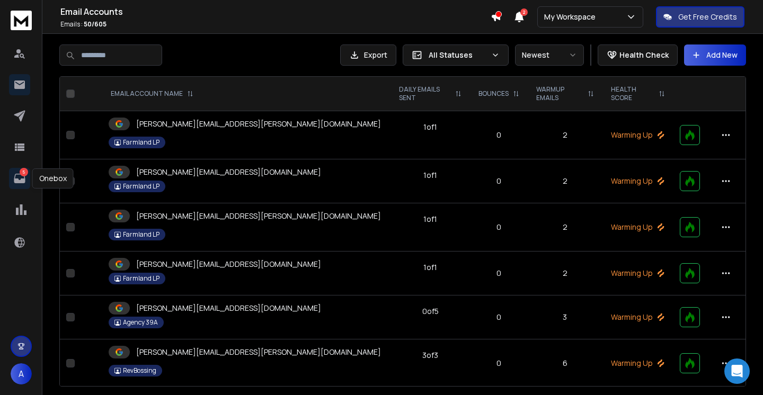
click at [15, 180] on icon at bounding box center [19, 179] width 11 height 10
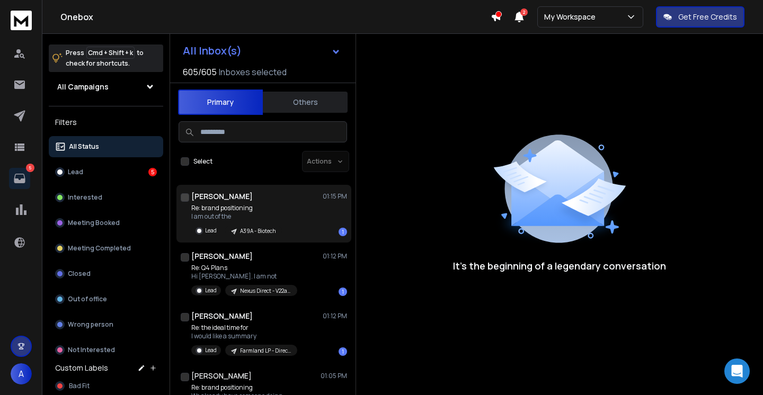
click at [252, 218] on p "I am out of the" at bounding box center [236, 216] width 91 height 8
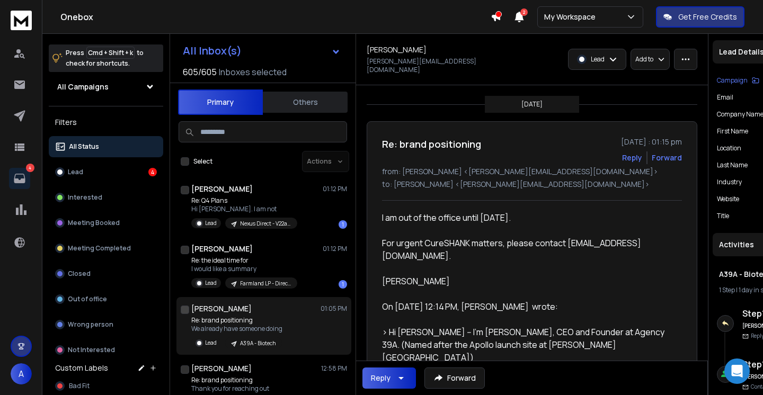
scroll to position [68, 0]
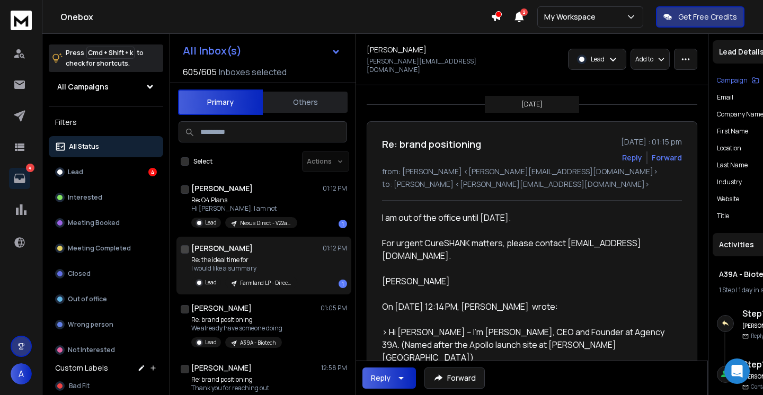
click at [263, 272] on p "I would like a summary" at bounding box center [244, 268] width 106 height 8
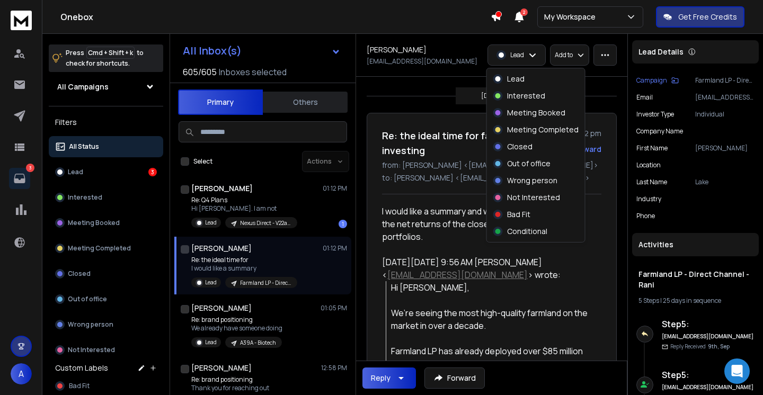
click at [528, 46] on div "Lead" at bounding box center [516, 55] width 57 height 20
click at [506, 100] on div "Interested" at bounding box center [519, 96] width 52 height 11
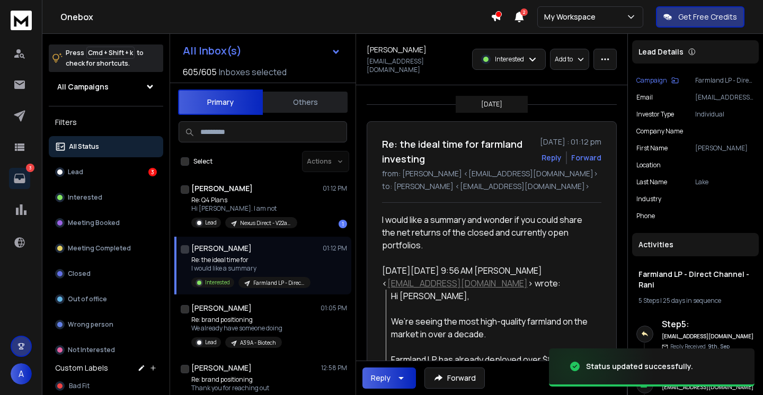
click at [588, 153] on div "Forward" at bounding box center [586, 158] width 30 height 11
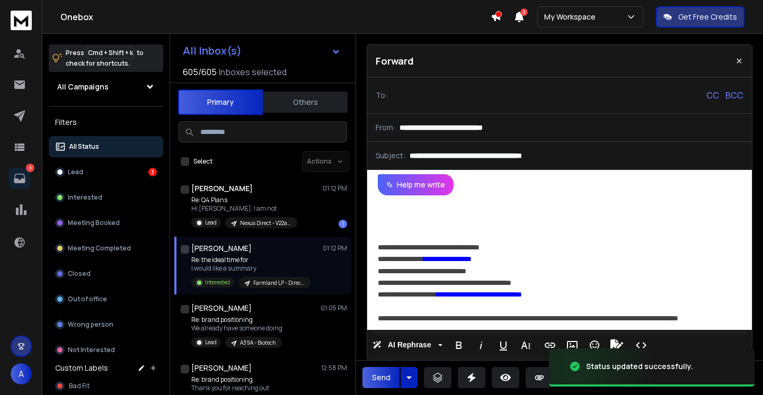
click at [416, 97] on input at bounding box center [429, 95] width 74 height 19
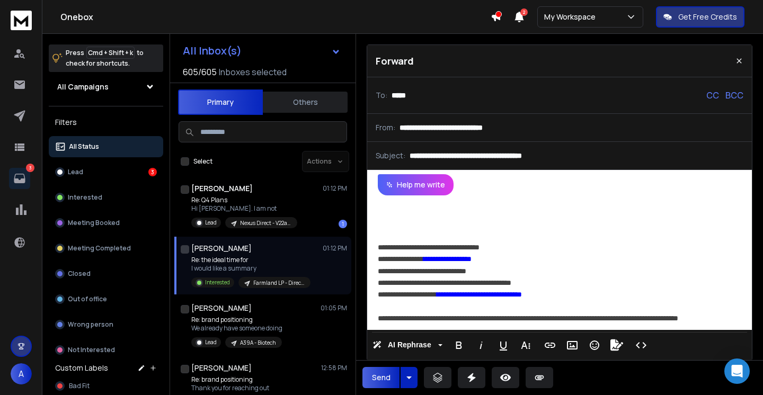
type input "**********"
click at [383, 383] on button "Send" at bounding box center [380, 377] width 37 height 21
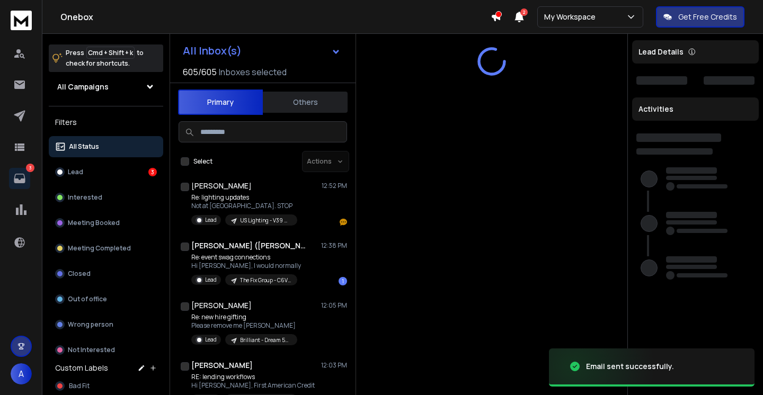
scroll to position [429, 0]
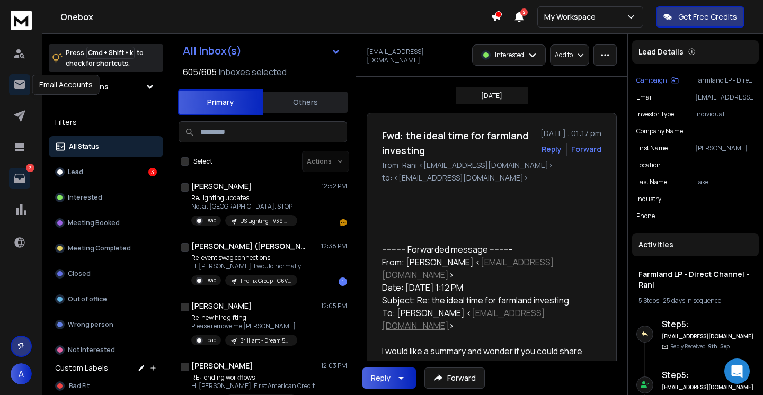
click at [20, 84] on icon at bounding box center [19, 84] width 13 height 13
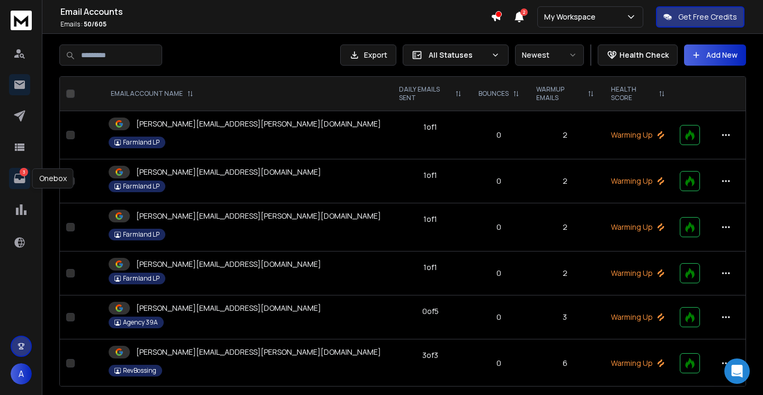
click at [19, 173] on icon at bounding box center [19, 178] width 13 height 13
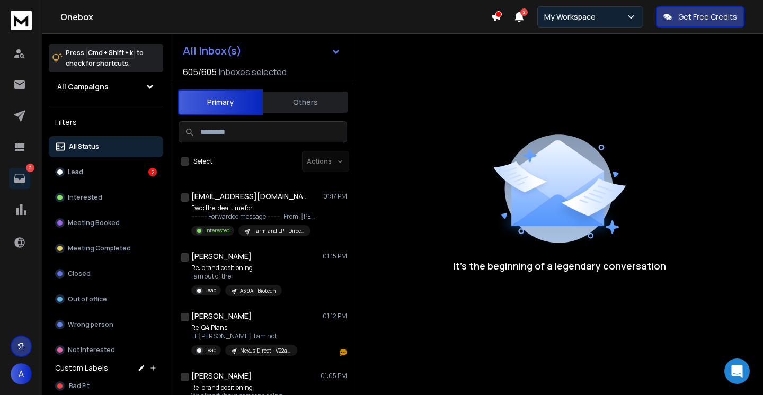
click at [598, 12] on p "My Workspace" at bounding box center [572, 17] width 56 height 11
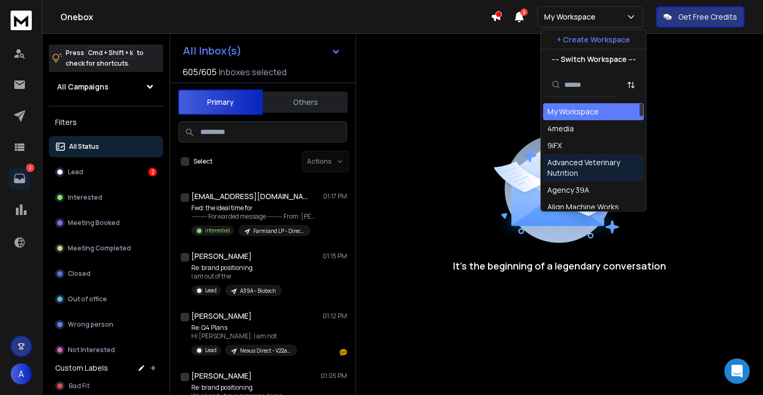
click at [414, 120] on div "It’s the beginning of a legendary conversation" at bounding box center [559, 202] width 407 height 336
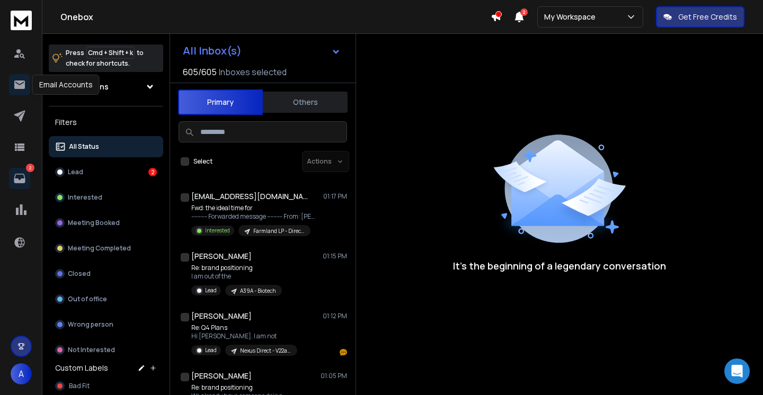
click at [16, 82] on icon at bounding box center [19, 85] width 11 height 8
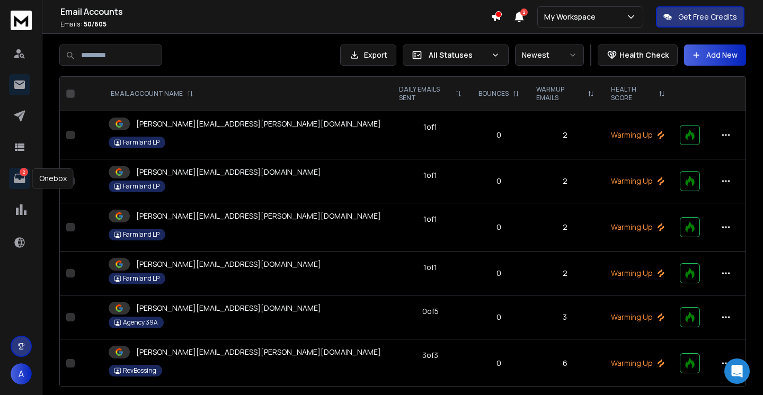
click at [14, 180] on icon at bounding box center [19, 179] width 11 height 10
